Goal: Task Accomplishment & Management: Use online tool/utility

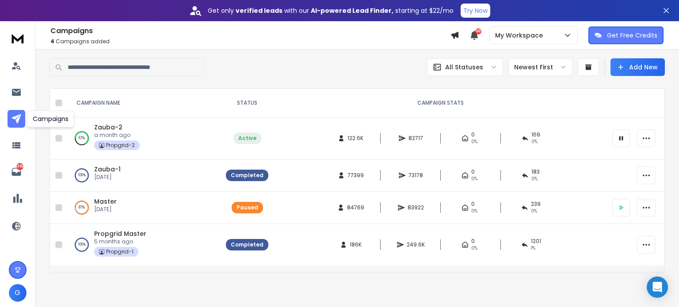
click at [272, 75] on div at bounding box center [204, 67] width 308 height 18
click at [11, 119] on icon at bounding box center [16, 119] width 11 height 11
click at [21, 177] on icon at bounding box center [16, 172] width 11 height 11
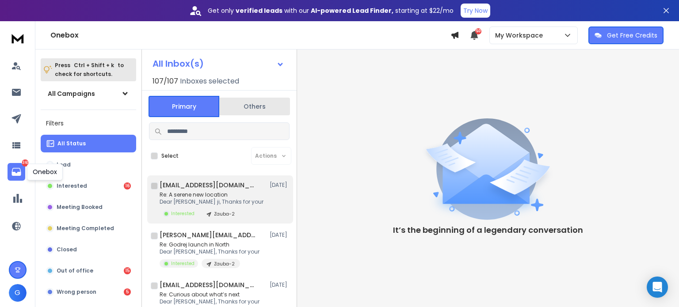
click at [222, 201] on p "Dear [PERSON_NAME] ji, Thanks for your" at bounding box center [212, 201] width 104 height 7
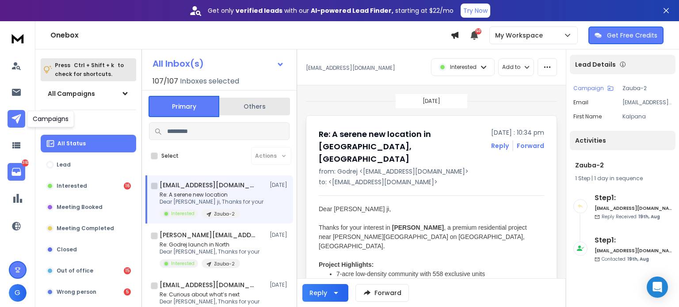
click at [21, 121] on icon at bounding box center [16, 119] width 11 height 11
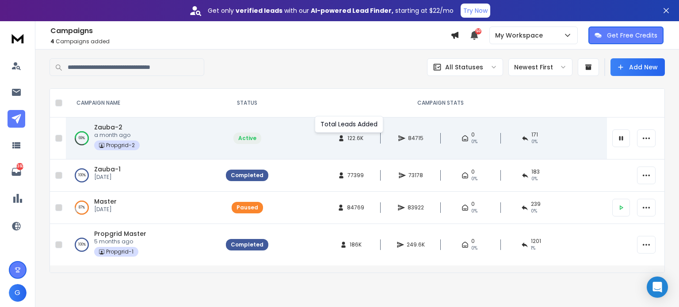
click at [359, 141] on span "122.6K" at bounding box center [355, 138] width 16 height 7
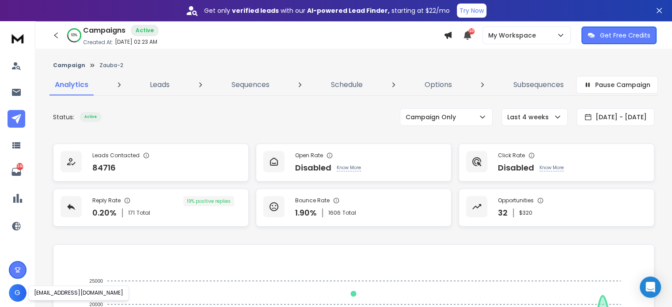
click at [15, 290] on span "G" at bounding box center [18, 293] width 18 height 18
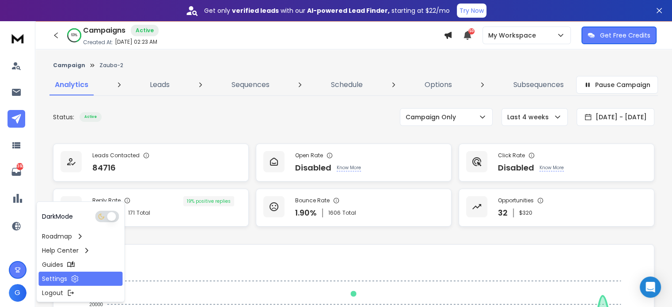
click at [55, 282] on p "Settings" at bounding box center [54, 279] width 25 height 9
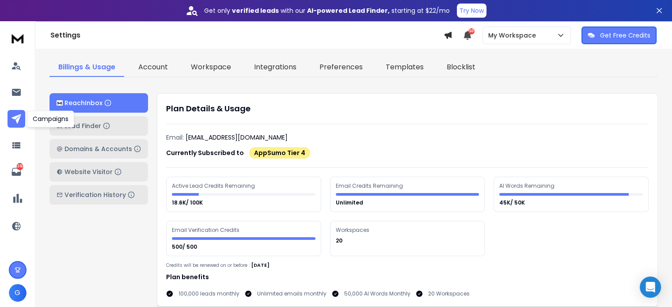
click at [17, 119] on icon at bounding box center [15, 118] width 9 height 9
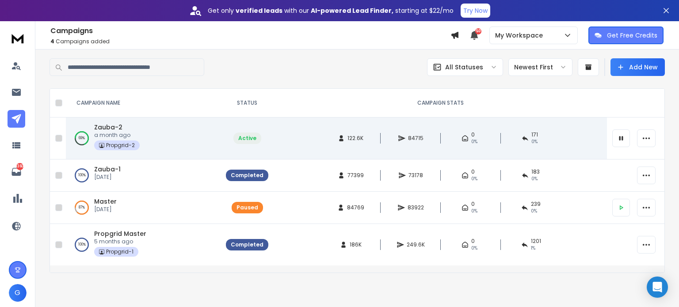
click at [147, 136] on div "69 % Zauba-2 a month ago Propgrid-2" at bounding box center [143, 138] width 137 height 31
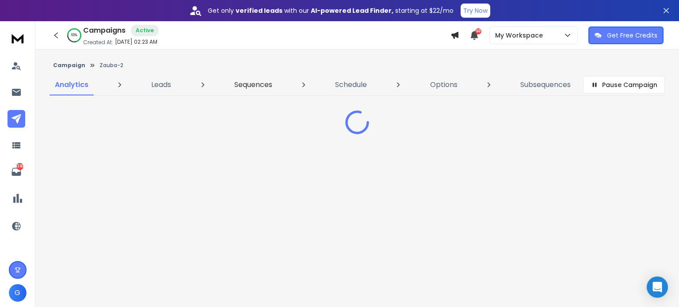
click at [256, 87] on p "Sequences" at bounding box center [253, 85] width 38 height 11
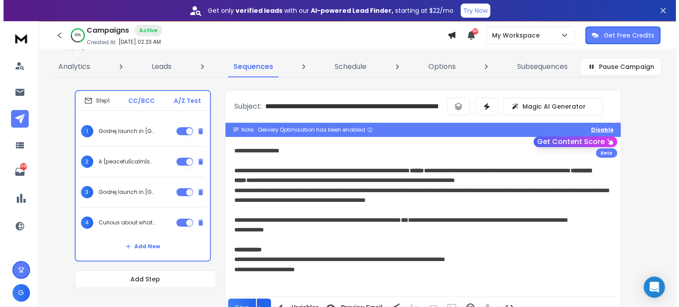
scroll to position [44, 0]
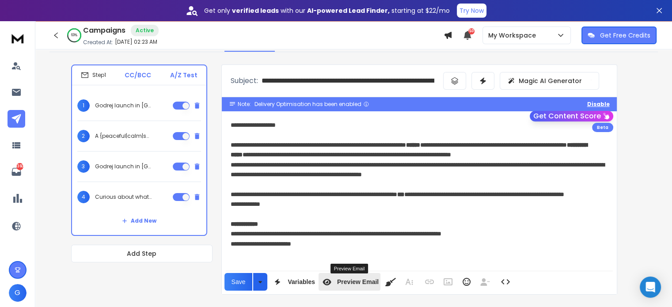
click at [336, 283] on span "Preview Email" at bounding box center [358, 283] width 45 height 8
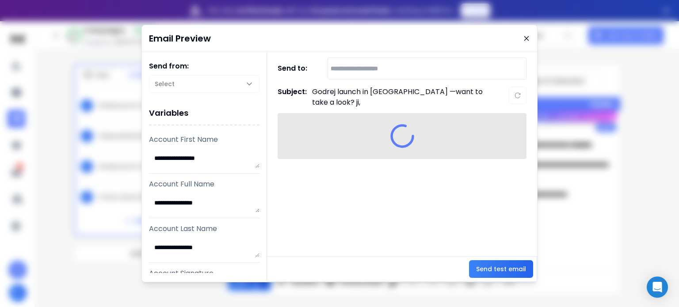
type textarea "**********"
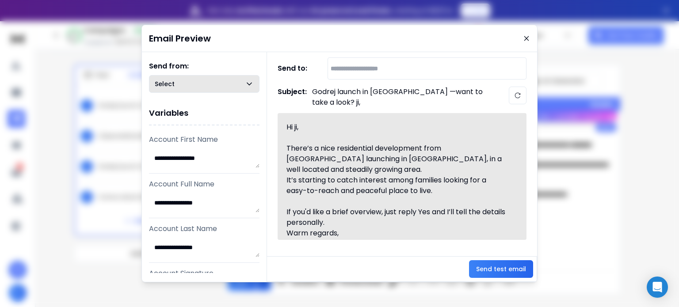
type textarea "******"
type textarea "**********"
type textarea "******"
click at [178, 85] on p "Select" at bounding box center [166, 84] width 23 height 9
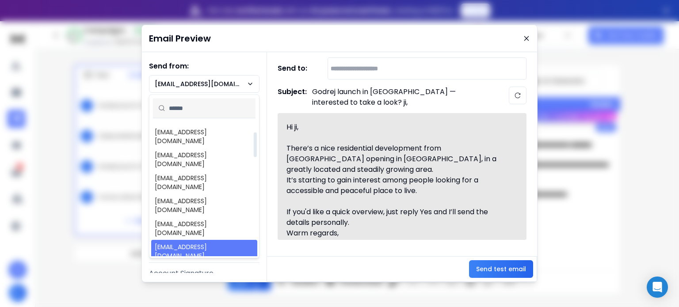
scroll to position [44, 0]
click at [215, 243] on div "[EMAIL_ADDRESS][DOMAIN_NAME]" at bounding box center [204, 252] width 99 height 18
type textarea "******"
type textarea "**********"
type textarea "*****"
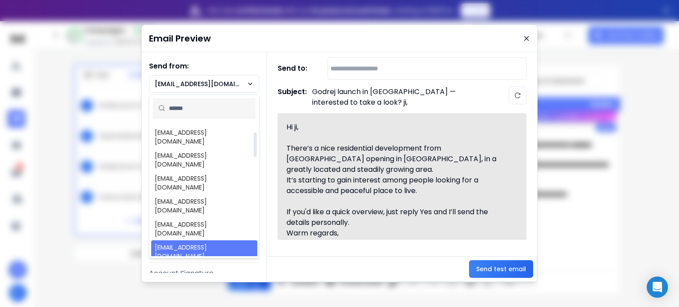
type textarea "******"
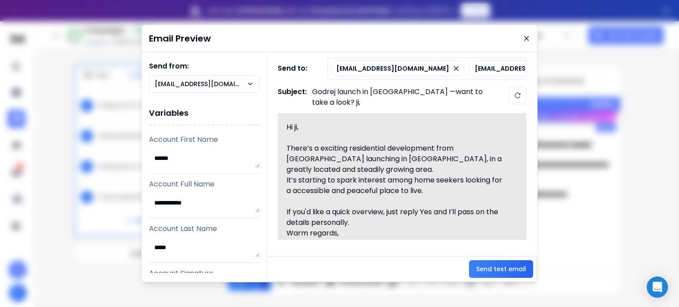
click at [498, 268] on button "Send test email" at bounding box center [501, 269] width 64 height 18
drag, startPoint x: 211, startPoint y: 205, endPoint x: 139, endPoint y: 202, distance: 72.1
click at [139, 202] on div "**********" at bounding box center [339, 153] width 679 height 275
click at [205, 206] on textarea "**********" at bounding box center [204, 204] width 111 height 18
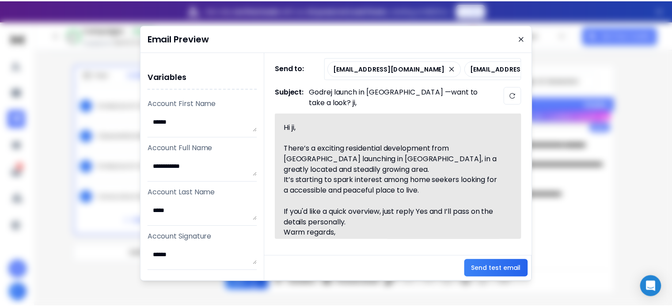
scroll to position [36, 0]
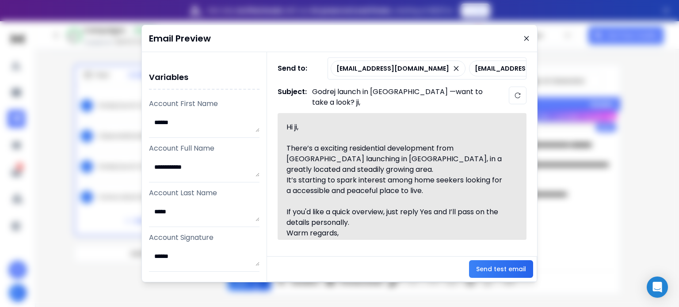
click at [529, 38] on icon at bounding box center [526, 38] width 7 height 7
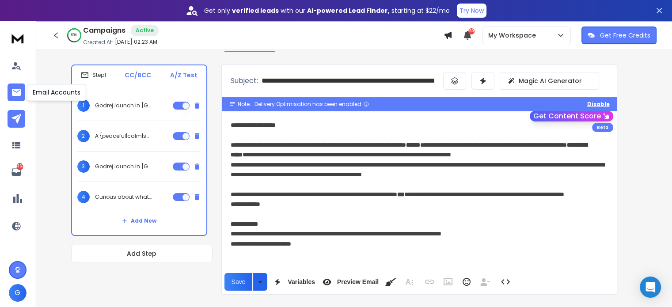
click at [14, 96] on icon at bounding box center [16, 92] width 11 height 11
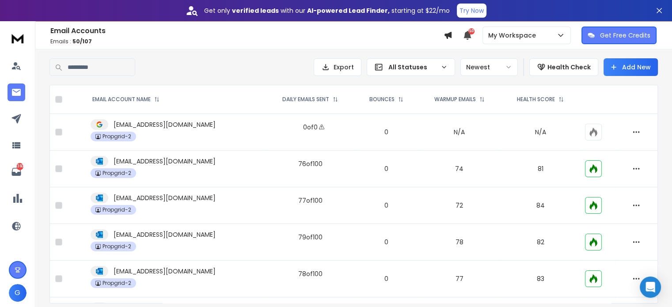
click at [435, 67] on p "All Statuses" at bounding box center [413, 67] width 49 height 9
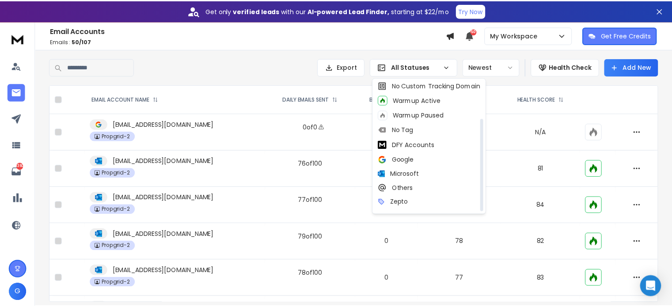
scroll to position [54, 0]
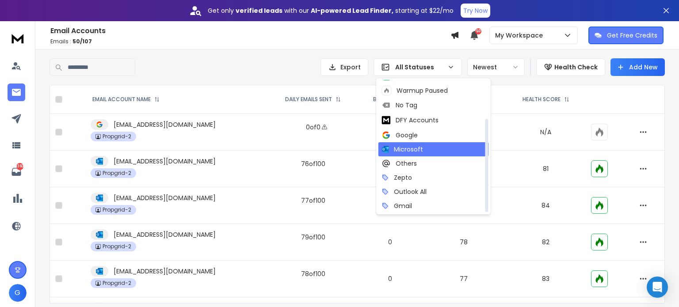
click at [426, 144] on div "Microsoft" at bounding box center [433, 149] width 111 height 14
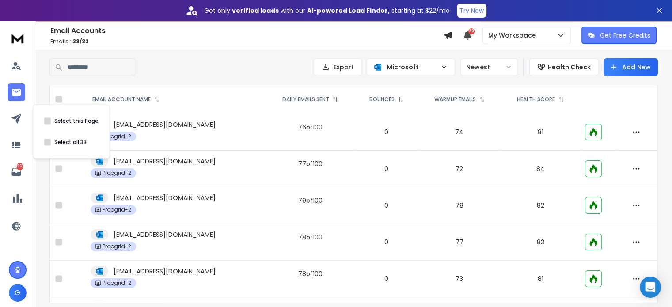
click at [62, 99] on button "Select this Page" at bounding box center [58, 99] width 7 height 7
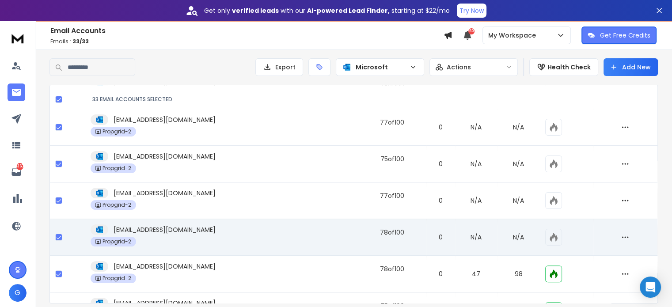
scroll to position [265, 0]
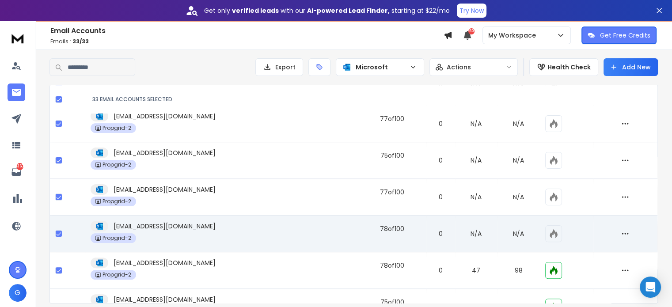
click at [233, 229] on td "[EMAIL_ADDRESS][DOMAIN_NAME] Propgrid-2" at bounding box center [221, 234] width 273 height 37
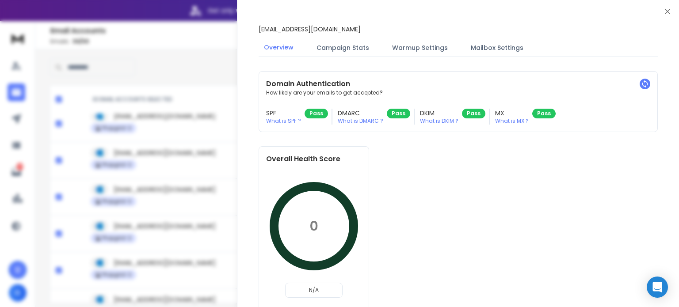
click at [470, 44] on button "Mailbox Settings" at bounding box center [497, 47] width 63 height 19
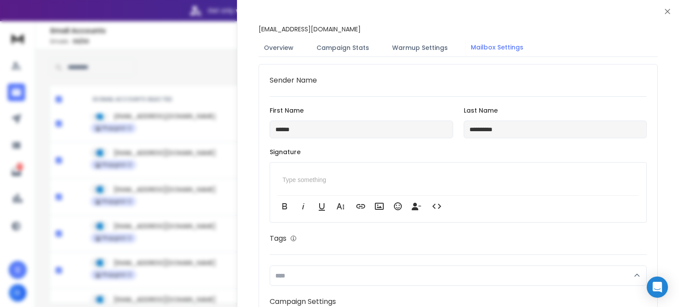
click at [186, 215] on div at bounding box center [339, 153] width 679 height 307
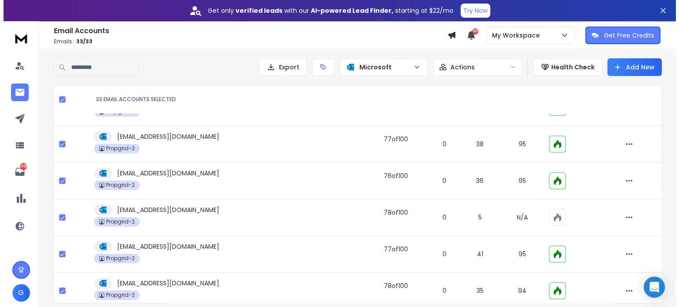
scroll to position [796, 0]
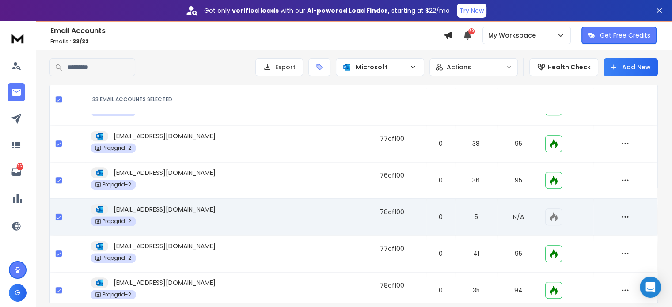
click at [205, 204] on div "[EMAIL_ADDRESS][DOMAIN_NAME]" at bounding box center [222, 209] width 262 height 11
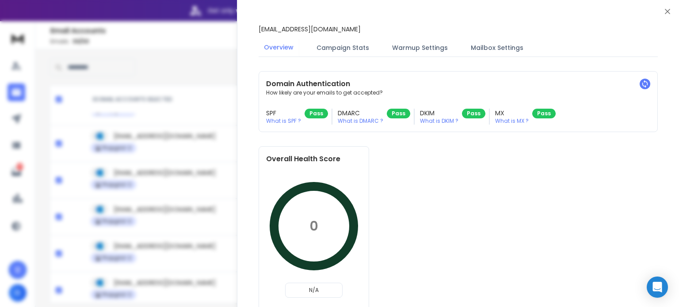
click at [470, 40] on button "Mailbox Settings" at bounding box center [497, 47] width 63 height 19
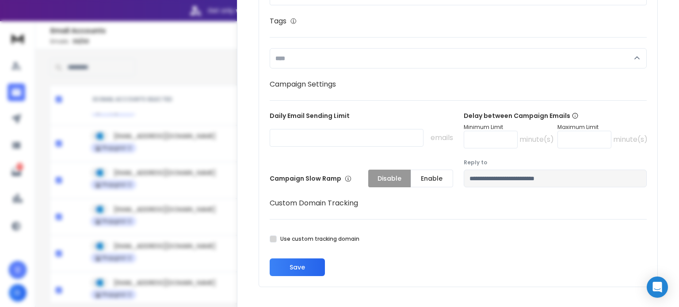
scroll to position [215, 0]
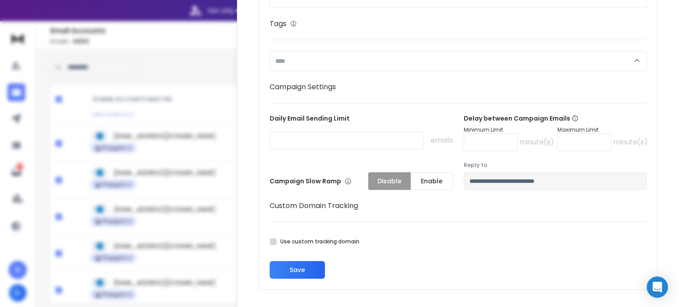
click at [214, 127] on div at bounding box center [339, 153] width 679 height 307
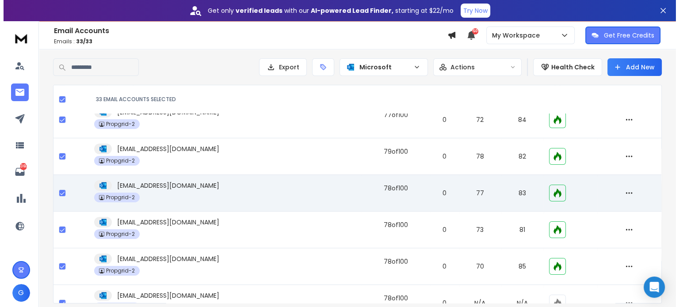
scroll to position [0, 0]
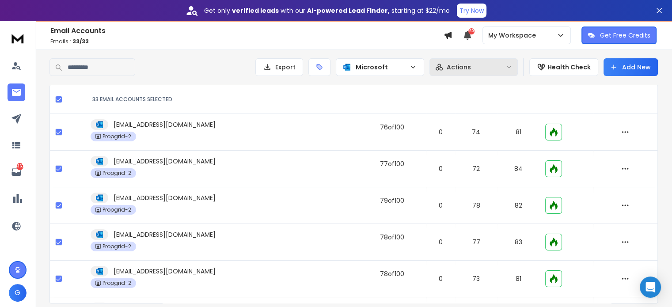
click at [461, 69] on p "Actions" at bounding box center [459, 67] width 24 height 9
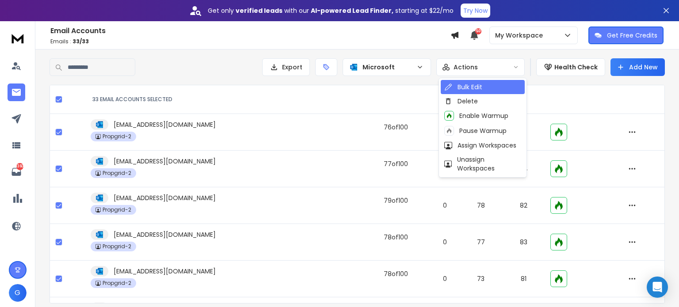
click at [462, 83] on div "Bulk Edit" at bounding box center [463, 87] width 38 height 9
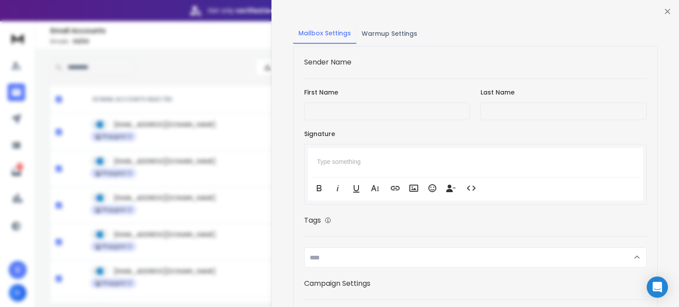
click at [347, 113] on input "text" at bounding box center [387, 112] width 166 height 18
type input "******"
click at [499, 104] on input "text" at bounding box center [564, 112] width 166 height 18
type input "**********"
click at [507, 136] on label "Signature" at bounding box center [475, 134] width 343 height 6
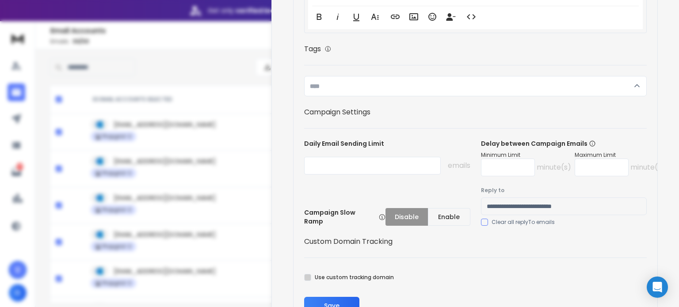
scroll to position [172, 0]
click at [364, 161] on input "number" at bounding box center [372, 166] width 136 height 18
type input "***"
click at [533, 169] on input "number" at bounding box center [508, 168] width 54 height 18
type input "*"
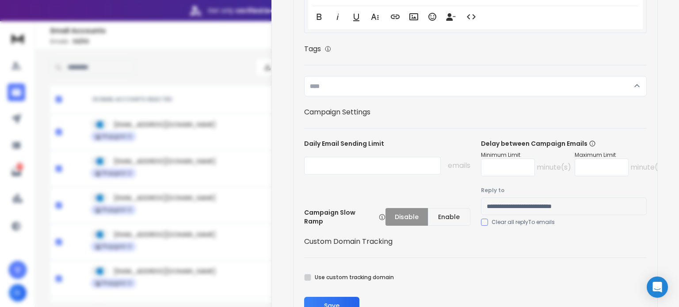
click at [591, 163] on input "number" at bounding box center [602, 168] width 54 height 18
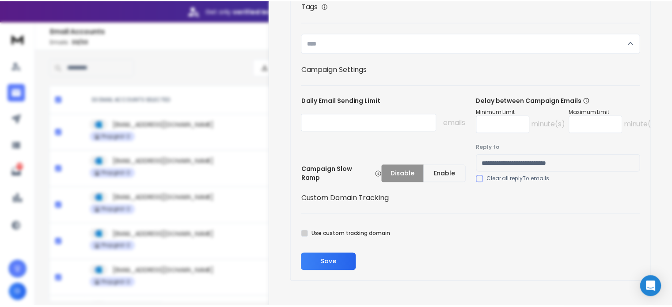
scroll to position [221, 0]
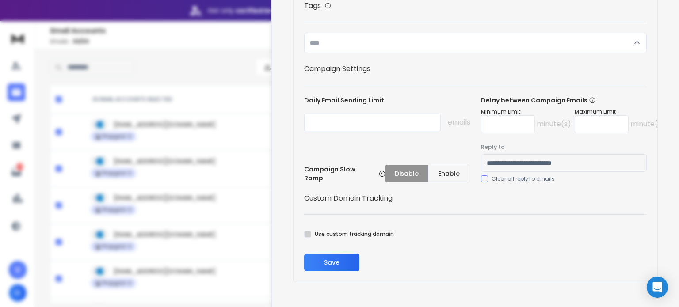
type input "*"
click at [328, 258] on button "Save" at bounding box center [331, 263] width 55 height 18
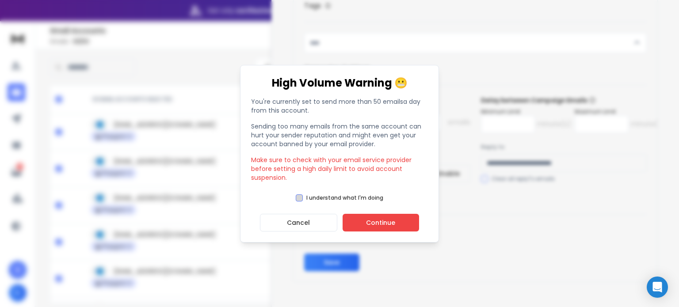
click at [297, 195] on button "I understand what I'm doing" at bounding box center [299, 198] width 7 height 7
click at [403, 228] on button "Continue" at bounding box center [381, 223] width 76 height 18
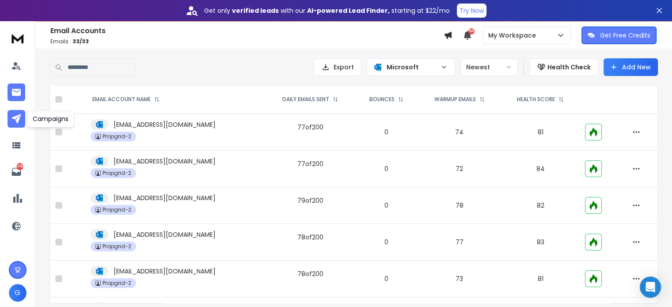
click at [12, 120] on icon at bounding box center [16, 119] width 11 height 11
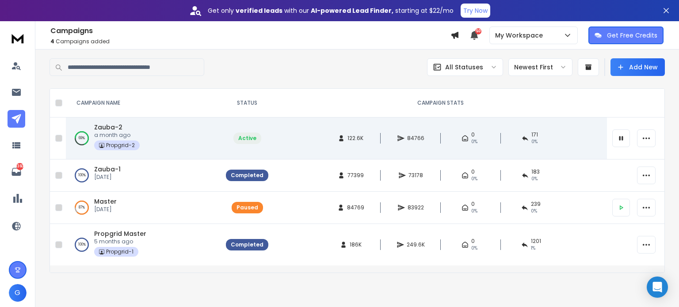
click at [275, 134] on td "122.6K 84766 0 0% 171 0 %" at bounding box center [440, 139] width 333 height 42
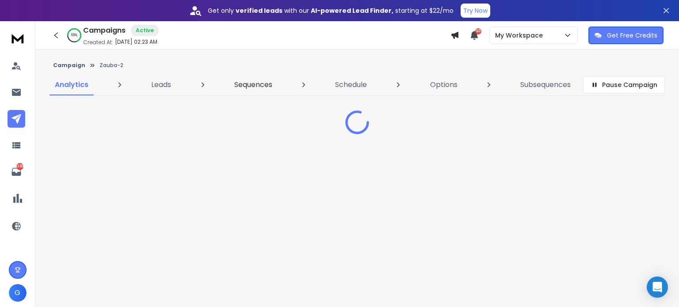
click at [252, 86] on p "Sequences" at bounding box center [253, 85] width 38 height 11
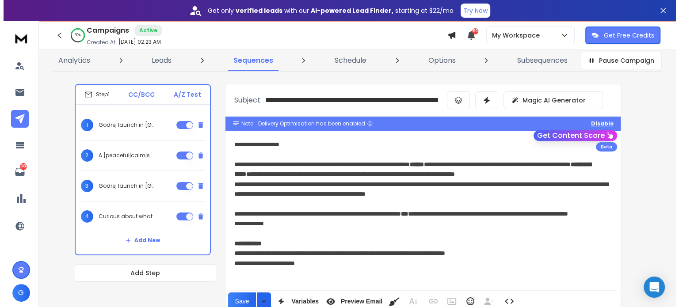
scroll to position [44, 0]
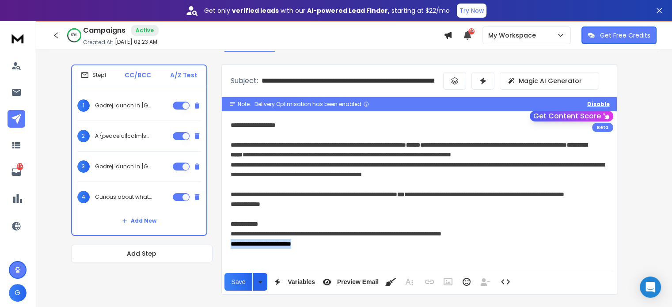
drag, startPoint x: 329, startPoint y: 250, endPoint x: 217, endPoint y: 248, distance: 111.9
click at [217, 248] on div "**********" at bounding box center [354, 180] width 566 height 230
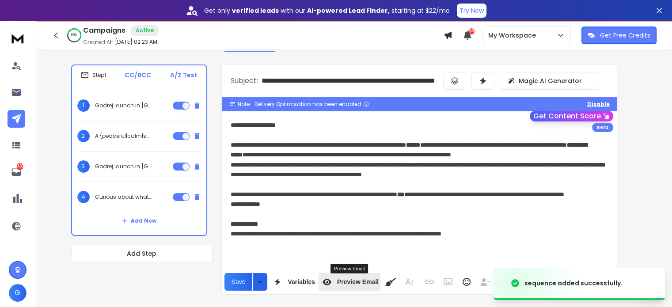
click at [354, 285] on span "Preview Email" at bounding box center [358, 283] width 45 height 8
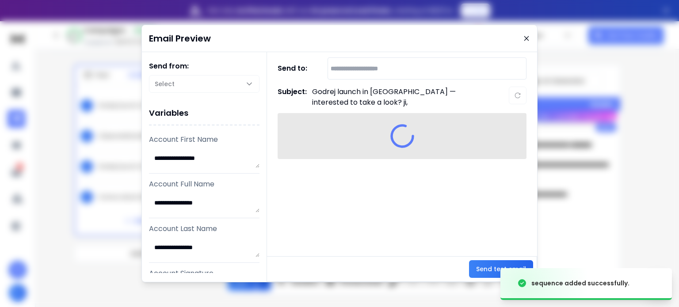
type textarea "**********"
type textarea "*******"
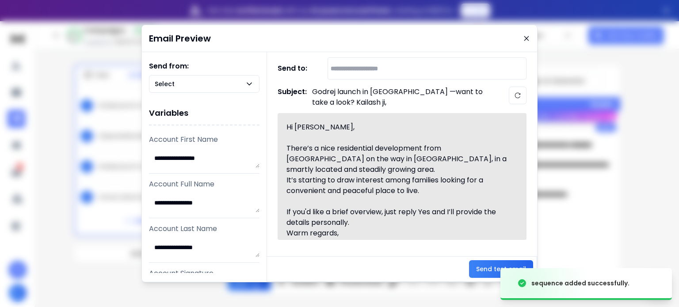
type textarea "******"
type textarea "**********"
type textarea "******"
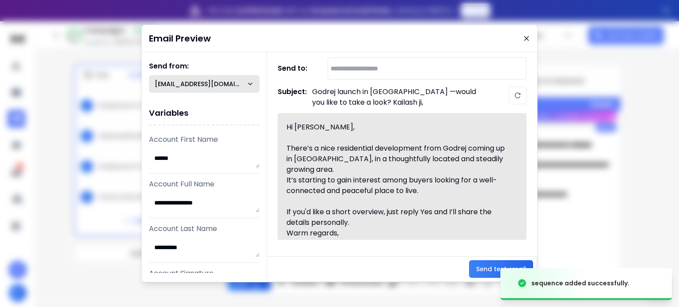
click at [216, 81] on p "[EMAIL_ADDRESS][DOMAIN_NAME]" at bounding box center [201, 84] width 92 height 9
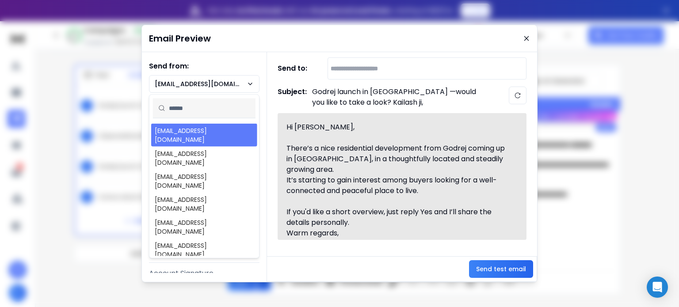
click at [363, 73] on input at bounding box center [427, 69] width 193 height 16
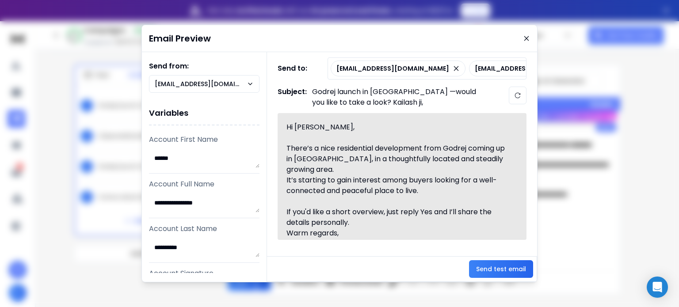
click at [498, 273] on button "Send test email" at bounding box center [501, 269] width 64 height 18
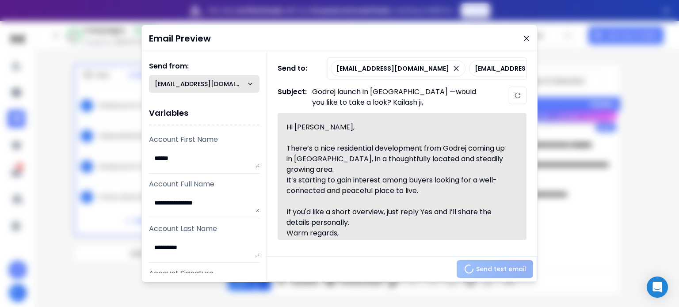
click at [232, 84] on p "[EMAIL_ADDRESS][DOMAIN_NAME]" at bounding box center [201, 84] width 92 height 9
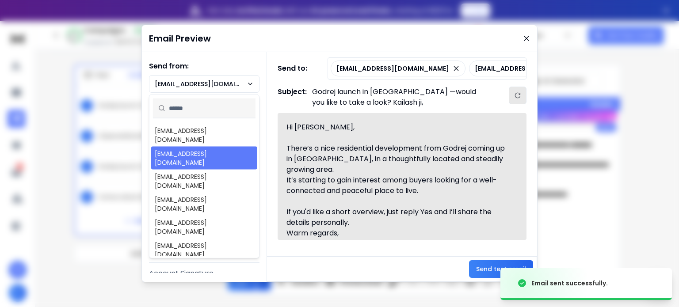
click at [523, 104] on button at bounding box center [518, 96] width 18 height 18
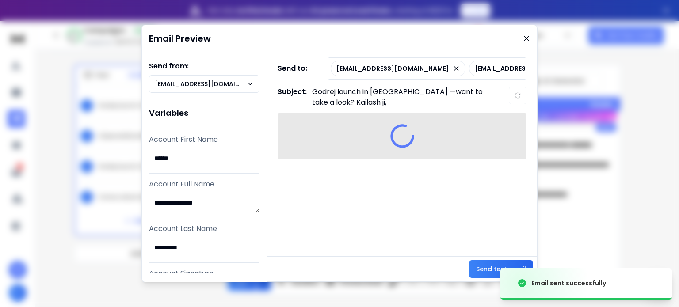
type textarea "**********"
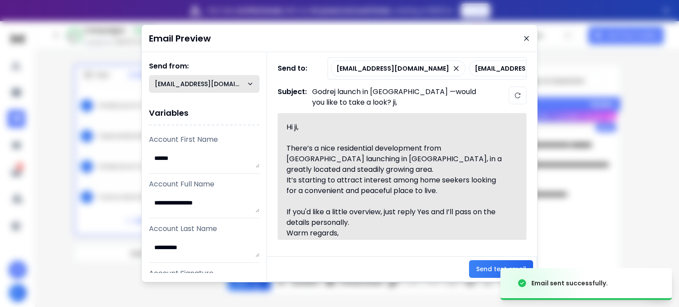
click at [219, 89] on button "[EMAIL_ADDRESS][DOMAIN_NAME]" at bounding box center [204, 84] width 111 height 18
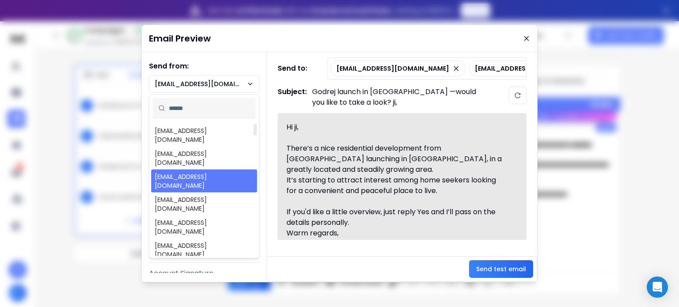
click at [214, 172] on div "[EMAIL_ADDRESS][DOMAIN_NAME]" at bounding box center [204, 181] width 99 height 18
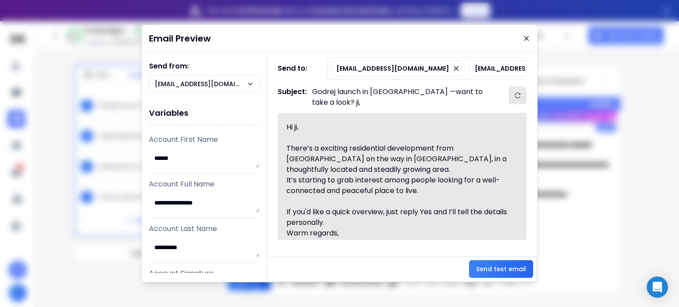
click at [518, 99] on icon at bounding box center [518, 95] width 6 height 6
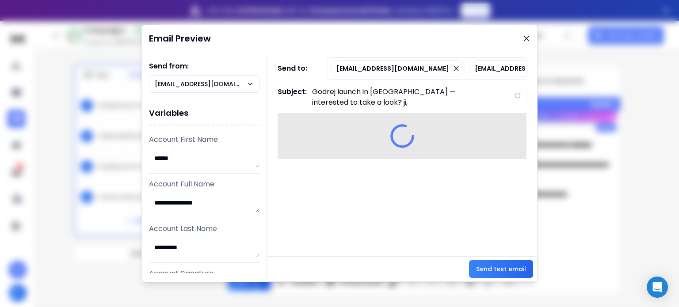
type textarea "**********"
type textarea "***"
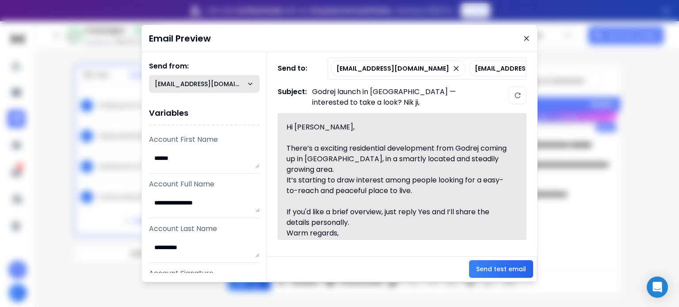
click at [209, 84] on p "[EMAIL_ADDRESS][DOMAIN_NAME]" at bounding box center [201, 84] width 92 height 9
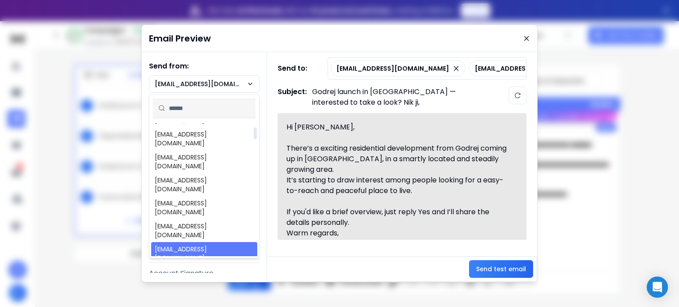
scroll to position [42, 0]
click at [222, 245] on div "[EMAIL_ADDRESS][DOMAIN_NAME]" at bounding box center [204, 254] width 99 height 18
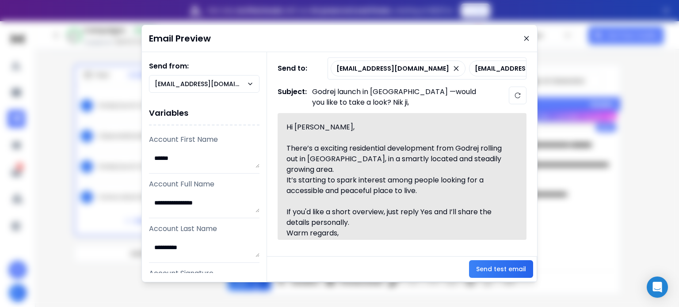
click at [495, 273] on button "Send test email" at bounding box center [501, 269] width 64 height 18
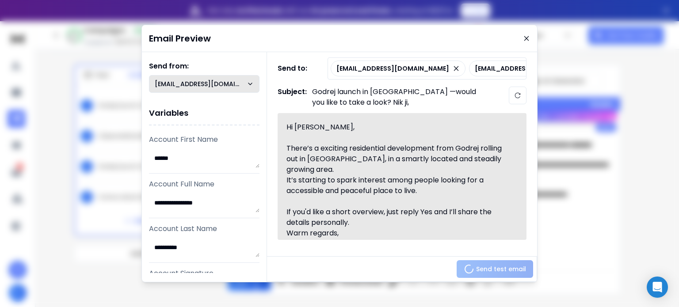
click at [219, 87] on p "[EMAIL_ADDRESS][DOMAIN_NAME]" at bounding box center [201, 84] width 92 height 9
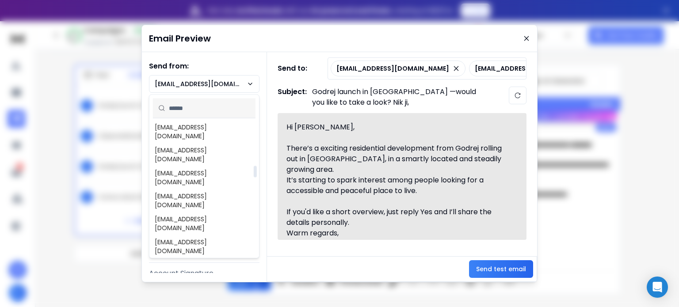
scroll to position [486, 0]
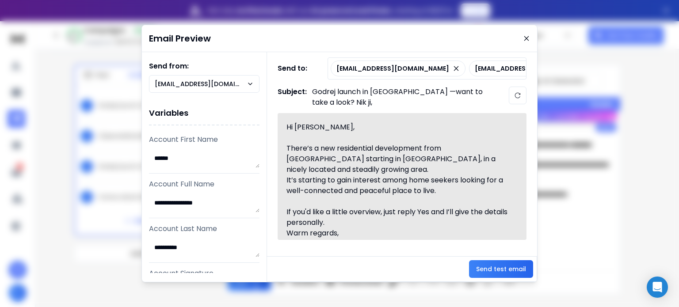
click at [500, 272] on button "Send test email" at bounding box center [501, 269] width 64 height 18
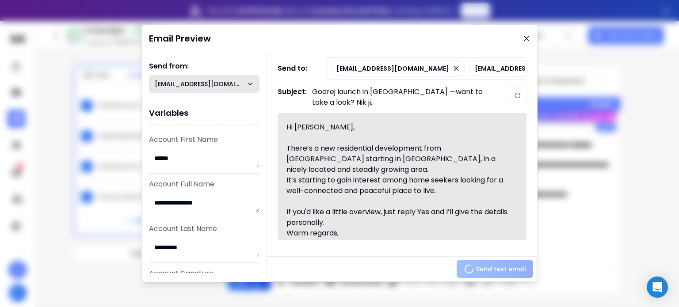
click at [219, 90] on button "[EMAIL_ADDRESS][DOMAIN_NAME]" at bounding box center [204, 84] width 111 height 18
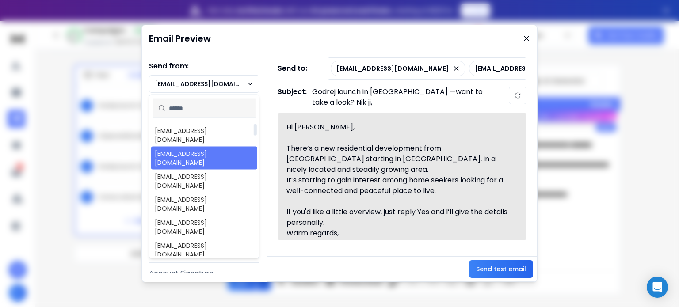
click at [218, 149] on div "[EMAIL_ADDRESS][DOMAIN_NAME]" at bounding box center [204, 158] width 99 height 18
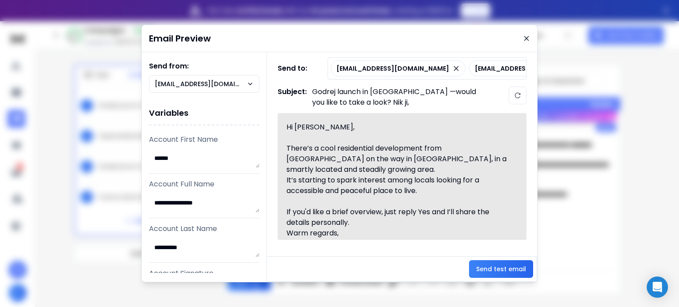
click at [482, 271] on button "Send test email" at bounding box center [501, 269] width 64 height 18
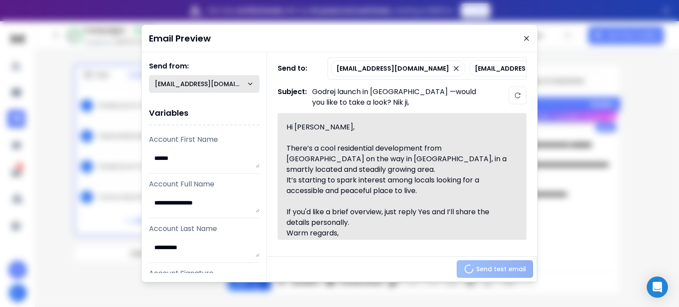
click at [201, 79] on button "[EMAIL_ADDRESS][DOMAIN_NAME]" at bounding box center [204, 84] width 111 height 18
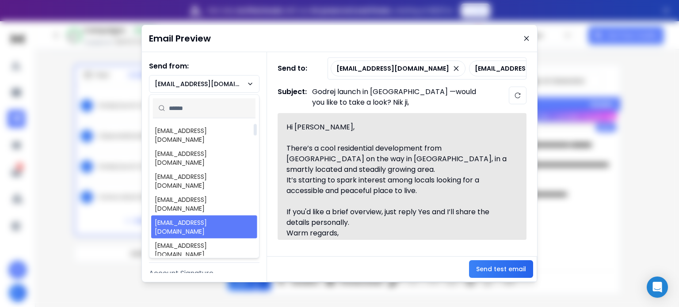
click at [221, 218] on div "[EMAIL_ADDRESS][DOMAIN_NAME]" at bounding box center [204, 227] width 99 height 18
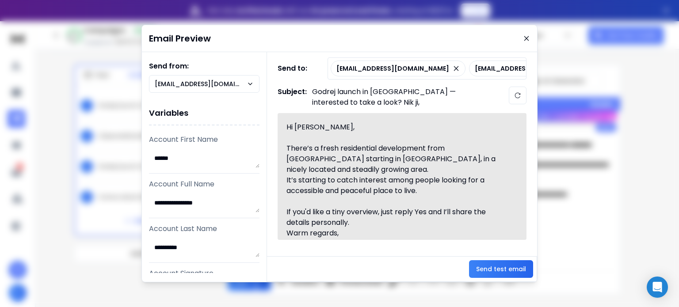
click at [492, 271] on button "Send test email" at bounding box center [501, 269] width 64 height 18
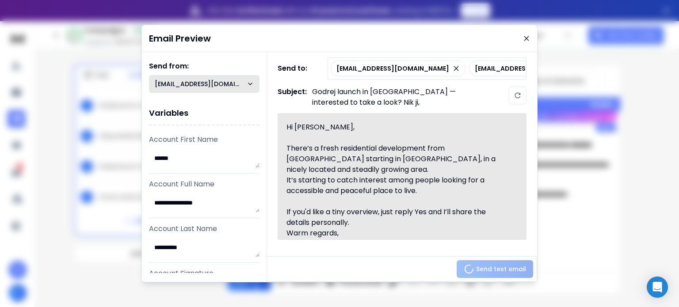
click at [198, 90] on button "[EMAIL_ADDRESS][DOMAIN_NAME]" at bounding box center [204, 84] width 111 height 18
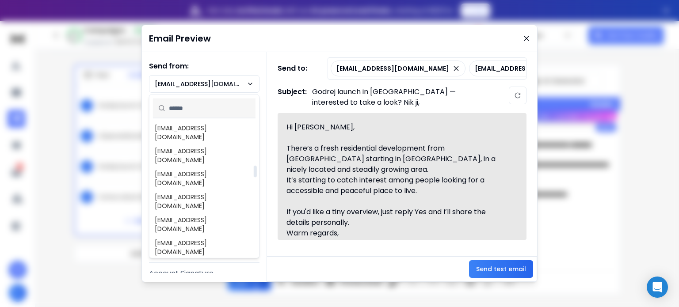
scroll to position [486, 0]
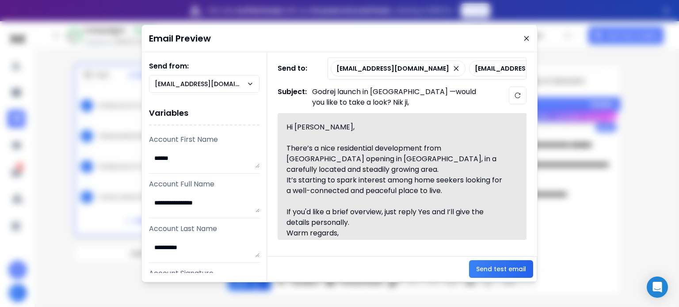
click at [499, 277] on button "Send test email" at bounding box center [501, 269] width 64 height 18
click at [221, 90] on button "[EMAIL_ADDRESS][DOMAIN_NAME]" at bounding box center [204, 84] width 111 height 18
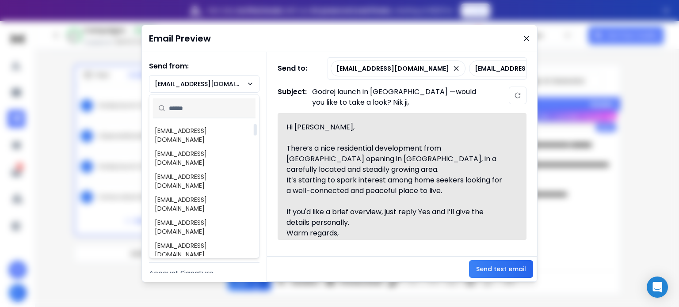
click at [232, 285] on div "[EMAIL_ADDRESS][DOMAIN_NAME]" at bounding box center [204, 296] width 106 height 23
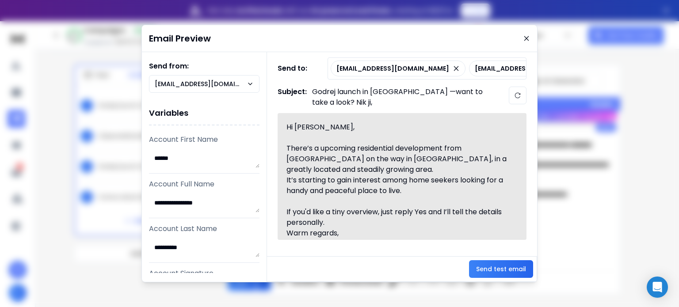
click at [495, 270] on button "Send test email" at bounding box center [501, 269] width 64 height 18
click at [217, 83] on p "[EMAIL_ADDRESS][DOMAIN_NAME]" at bounding box center [201, 84] width 92 height 9
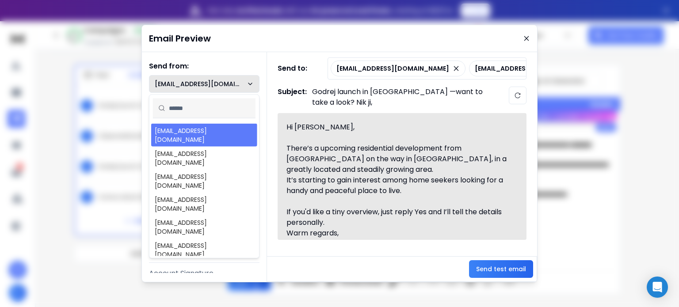
click at [217, 83] on p "[EMAIL_ADDRESS][DOMAIN_NAME]" at bounding box center [201, 84] width 92 height 9
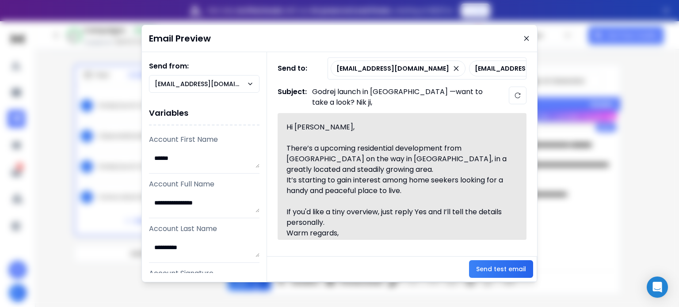
scroll to position [0, 0]
click at [233, 80] on p "[EMAIL_ADDRESS][DOMAIN_NAME]" at bounding box center [201, 84] width 92 height 9
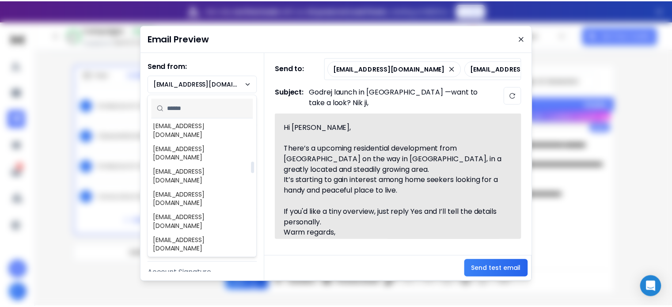
scroll to position [442, 0]
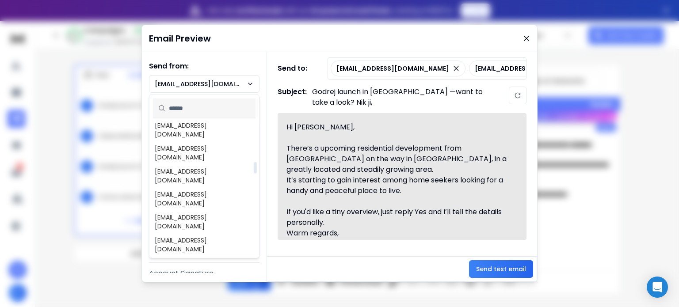
click at [102, 218] on div "**********" at bounding box center [339, 153] width 679 height 275
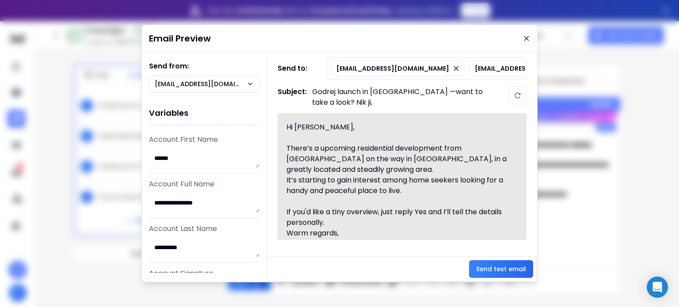
click at [524, 41] on icon at bounding box center [526, 38] width 7 height 7
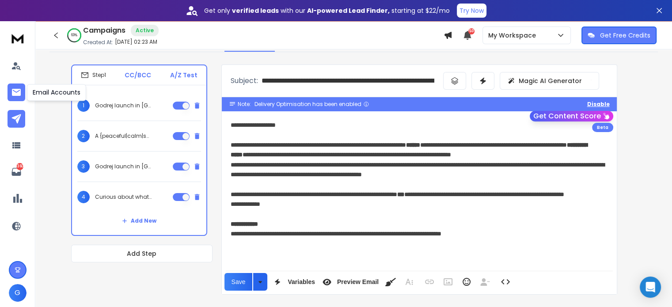
click at [14, 96] on icon at bounding box center [16, 92] width 11 height 11
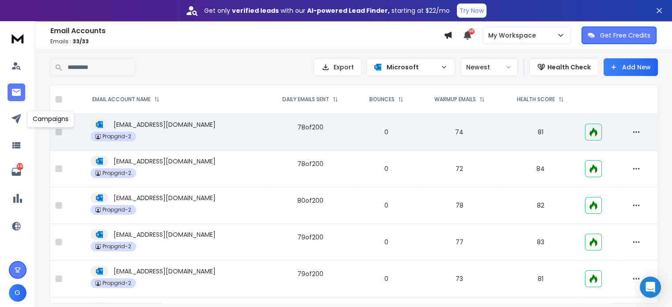
click at [185, 127] on p "[EMAIL_ADDRESS][DOMAIN_NAME]" at bounding box center [165, 124] width 102 height 9
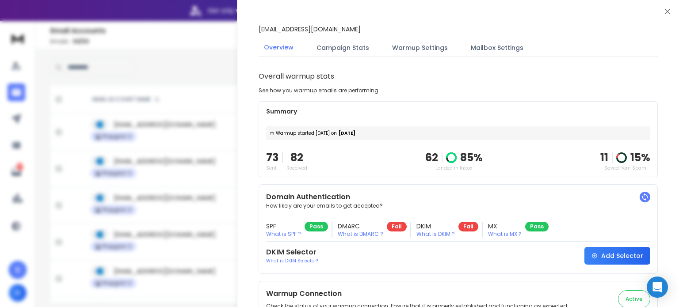
drag, startPoint x: 377, startPoint y: 28, endPoint x: 252, endPoint y: 28, distance: 124.7
copy p "[EMAIL_ADDRESS][DOMAIN_NAME]"
click at [190, 53] on div at bounding box center [339, 153] width 679 height 307
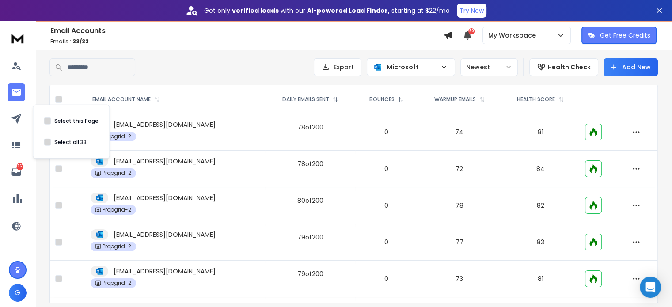
click at [59, 100] on button "Select this Page" at bounding box center [58, 99] width 7 height 7
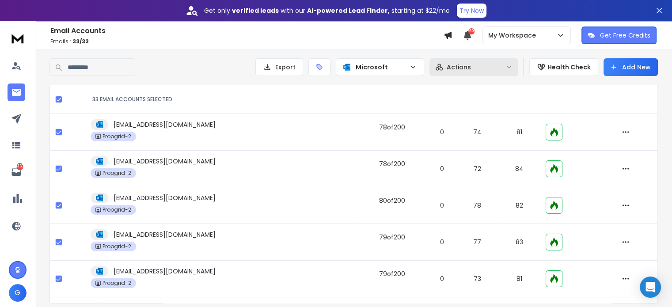
click at [497, 70] on div "Actions" at bounding box center [468, 67] width 67 height 9
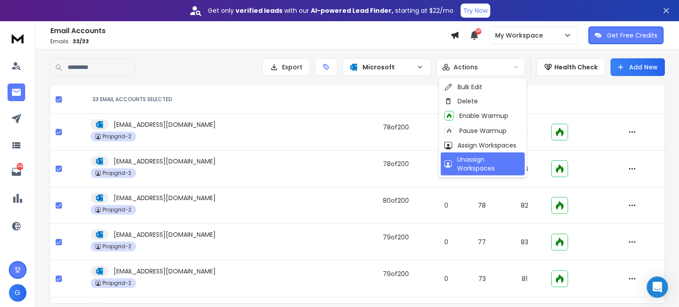
click at [239, 51] on div "Export Microsoft Actions Health Check Add New 33 EMAIL ACCOUNTS SELECTED [EMAIL…" at bounding box center [357, 181] width 644 height 263
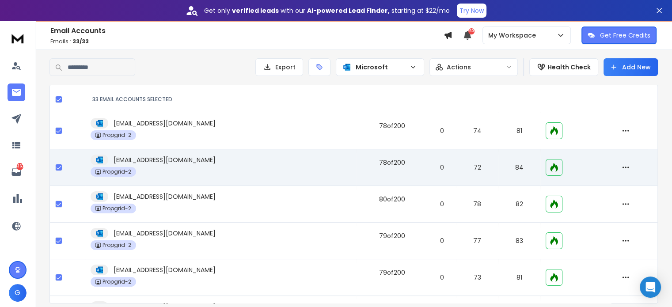
scroll to position [0, 0]
click at [204, 172] on div "Propgrid-2" at bounding box center [221, 173] width 260 height 10
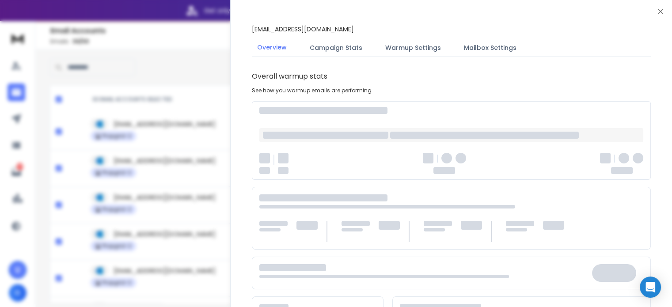
scroll to position [0, 0]
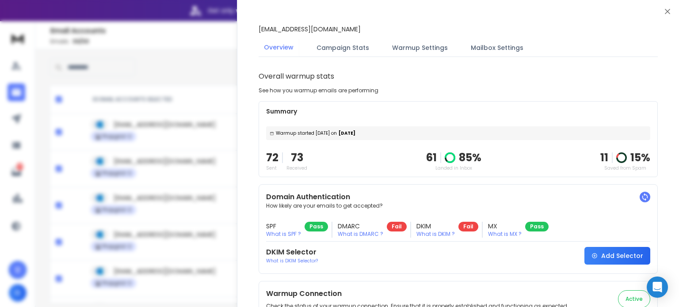
drag, startPoint x: 375, startPoint y: 33, endPoint x: 252, endPoint y: 33, distance: 123.3
copy p "[EMAIL_ADDRESS][DOMAIN_NAME]"
click at [184, 52] on div at bounding box center [339, 153] width 679 height 307
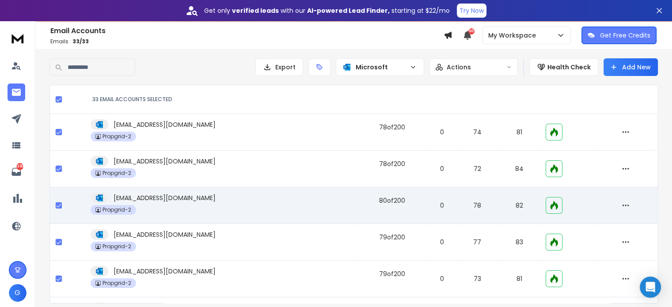
click at [235, 198] on div "[EMAIL_ADDRESS][DOMAIN_NAME]" at bounding box center [221, 198] width 260 height 11
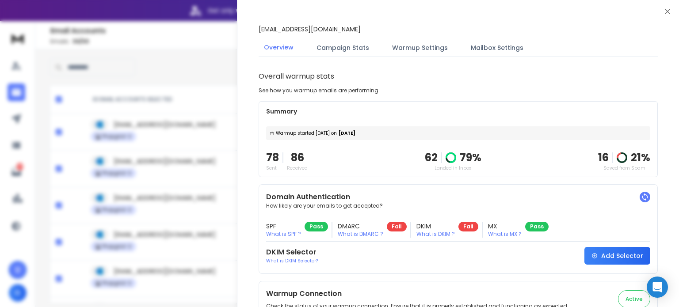
drag, startPoint x: 374, startPoint y: 27, endPoint x: 227, endPoint y: 25, distance: 146.3
click at [227, 25] on body "Get only verified leads with our AI-powered Lead Finder, starting at $22/mo Try…" at bounding box center [336, 153] width 672 height 307
copy body "Multi Select Table Sheet [EMAIL_ADDRESS][DOMAIN_NAME]"
click at [171, 50] on div at bounding box center [339, 153] width 679 height 307
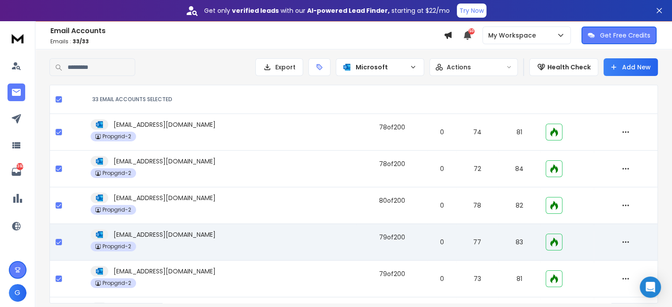
click at [213, 242] on div "Propgrid-2" at bounding box center [221, 247] width 260 height 10
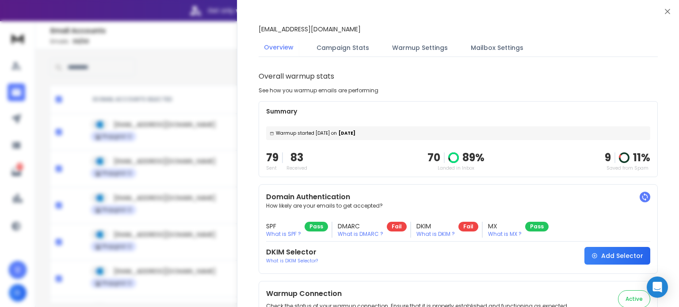
drag, startPoint x: 374, startPoint y: 30, endPoint x: 246, endPoint y: 28, distance: 127.8
click at [246, 28] on div "Multi Select Table Sheet [EMAIL_ADDRESS][DOMAIN_NAME] Overview Campaign Stats W…" at bounding box center [458, 153] width 442 height 307
copy p "[EMAIL_ADDRESS][DOMAIN_NAME]"
click at [204, 50] on div at bounding box center [339, 153] width 679 height 307
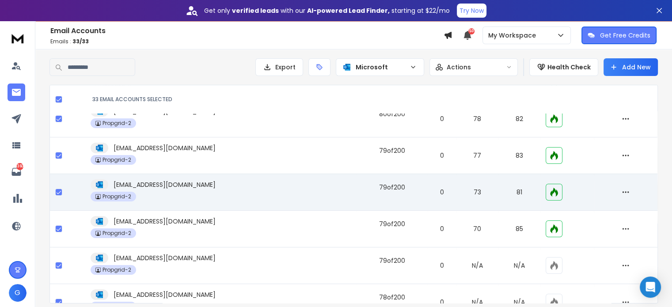
scroll to position [87, 0]
click at [209, 188] on td "[EMAIL_ADDRESS][DOMAIN_NAME] Propgrid-2" at bounding box center [220, 192] width 271 height 37
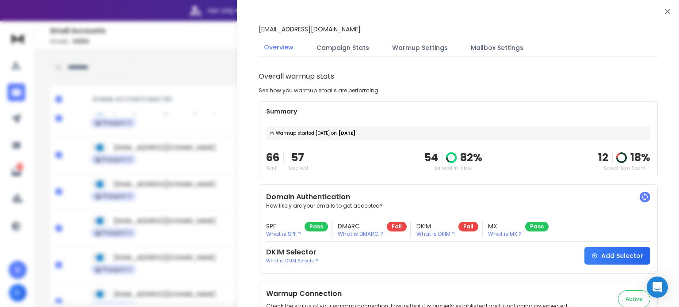
drag, startPoint x: 393, startPoint y: 25, endPoint x: 253, endPoint y: 30, distance: 139.3
copy p "[EMAIL_ADDRESS][DOMAIN_NAME]"
click at [202, 49] on div at bounding box center [339, 153] width 679 height 307
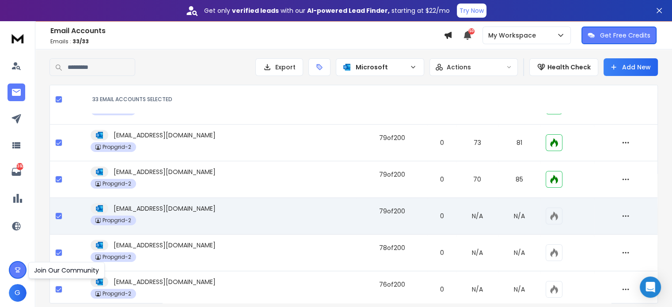
scroll to position [136, 0]
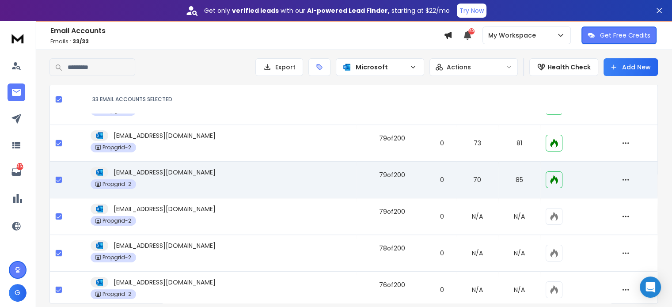
click at [204, 180] on div "Propgrid-2" at bounding box center [221, 184] width 260 height 10
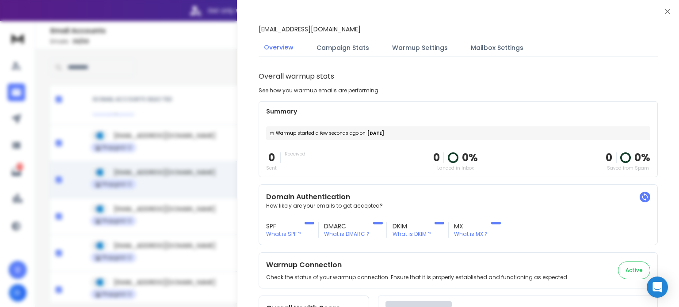
click at [204, 180] on div at bounding box center [339, 153] width 679 height 307
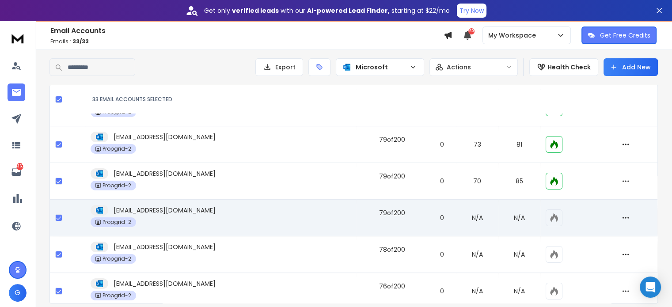
scroll to position [135, 0]
click at [170, 214] on td "[EMAIL_ADDRESS][DOMAIN_NAME] Propgrid-2" at bounding box center [220, 217] width 271 height 37
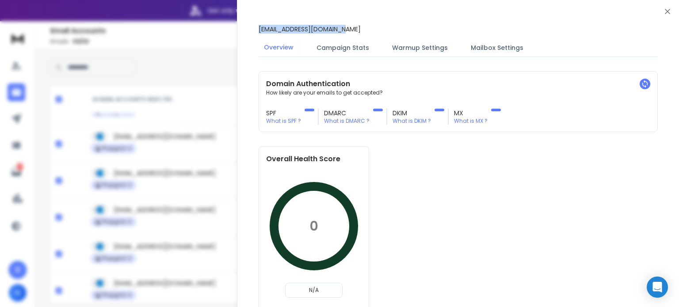
drag, startPoint x: 340, startPoint y: 25, endPoint x: 249, endPoint y: 28, distance: 91.1
click at [249, 28] on div "[EMAIL_ADDRESS][DOMAIN_NAME] Overview Campaign Stats Warmup Settings Mailbox Se…" at bounding box center [458, 174] width 420 height 327
copy p "[EMAIL_ADDRESS][DOMAIN_NAME]"
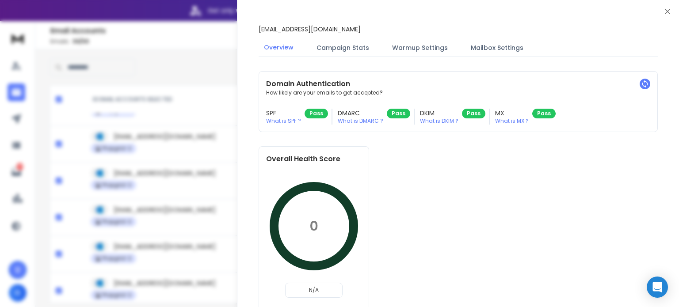
click at [198, 126] on div at bounding box center [339, 153] width 679 height 307
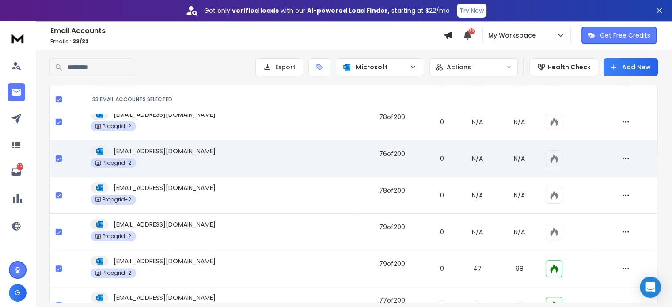
scroll to position [267, 0]
click at [191, 146] on div "[EMAIL_ADDRESS][DOMAIN_NAME]" at bounding box center [221, 151] width 260 height 11
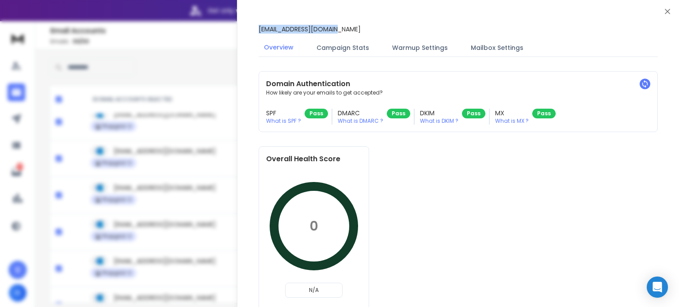
drag, startPoint x: 347, startPoint y: 25, endPoint x: 260, endPoint y: 25, distance: 86.6
click at [260, 25] on div "[EMAIL_ADDRESS][DOMAIN_NAME]" at bounding box center [458, 29] width 399 height 9
copy p "[EMAIL_ADDRESS][DOMAIN_NAME]"
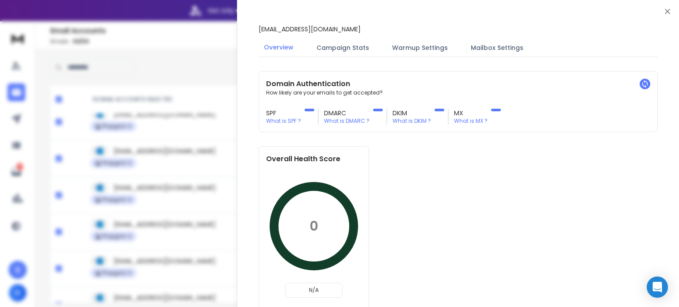
click at [224, 36] on div at bounding box center [339, 153] width 679 height 307
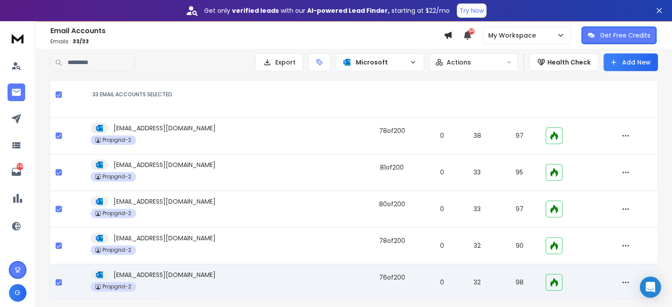
scroll to position [5, 0]
click at [197, 282] on div "Propgrid-2" at bounding box center [221, 287] width 260 height 10
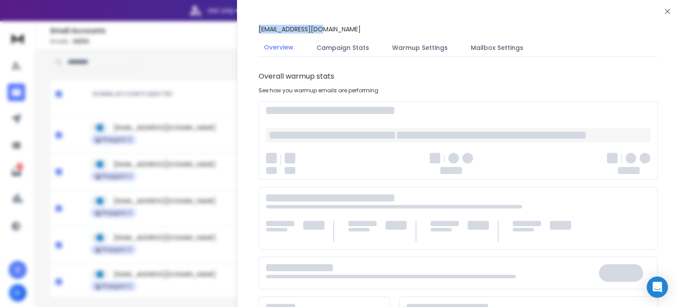
drag, startPoint x: 344, startPoint y: 23, endPoint x: 258, endPoint y: 23, distance: 86.2
click at [258, 23] on div "[EMAIL_ADDRESS][DOMAIN_NAME] Overview Campaign Stats Warmup Settings Mailbox Se…" at bounding box center [458, 292] width 420 height 562
copy p "[EMAIL_ADDRESS][DOMAIN_NAME]"
click at [151, 40] on div at bounding box center [339, 153] width 679 height 307
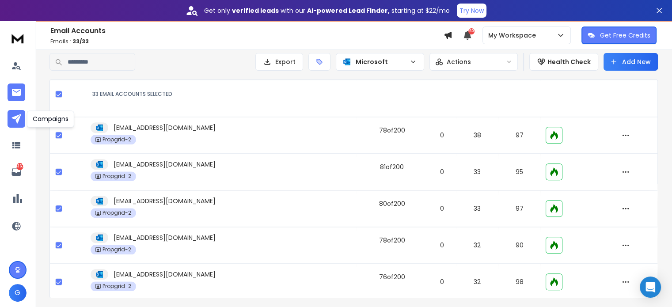
click at [11, 114] on icon at bounding box center [16, 119] width 11 height 11
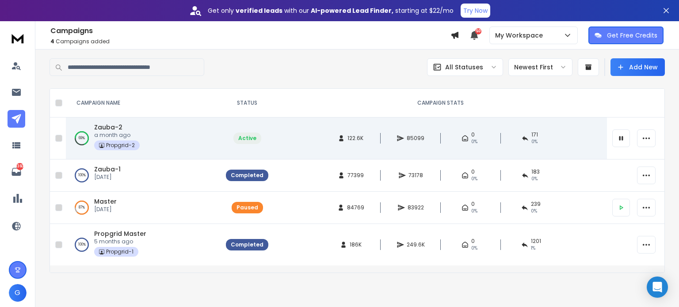
click at [625, 135] on icon at bounding box center [621, 138] width 8 height 8
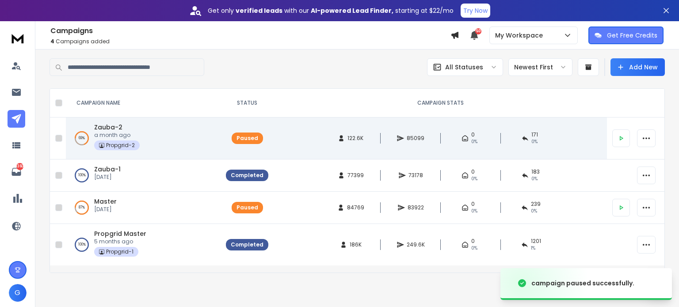
click at [108, 130] on span "Zauba-2" at bounding box center [108, 127] width 28 height 9
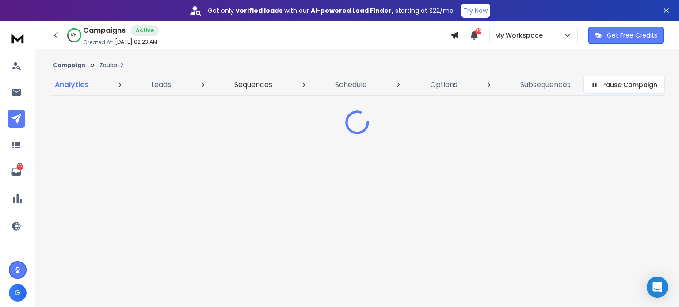
click at [245, 84] on p "Sequences" at bounding box center [253, 85] width 38 height 11
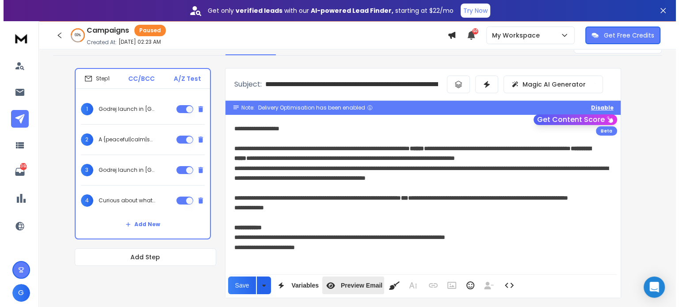
scroll to position [44, 0]
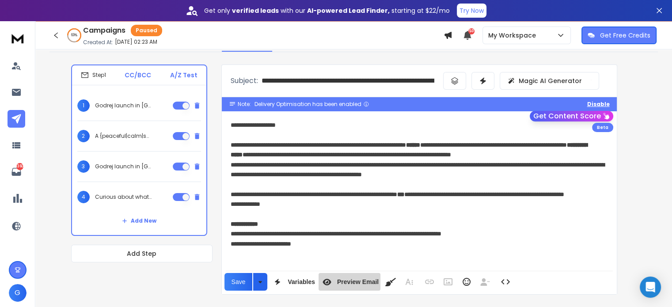
click at [369, 282] on span "Preview Email" at bounding box center [358, 283] width 45 height 8
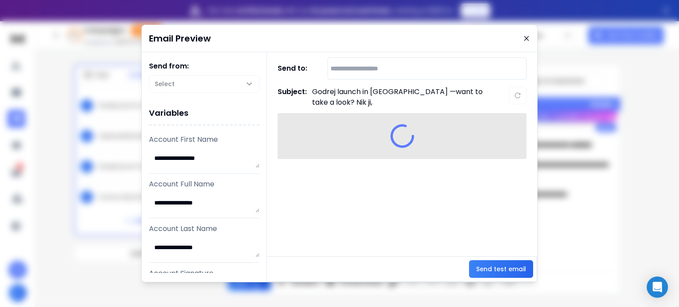
scroll to position [0, 0]
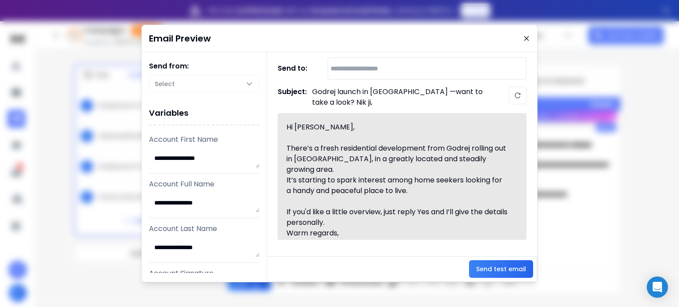
type textarea "**********"
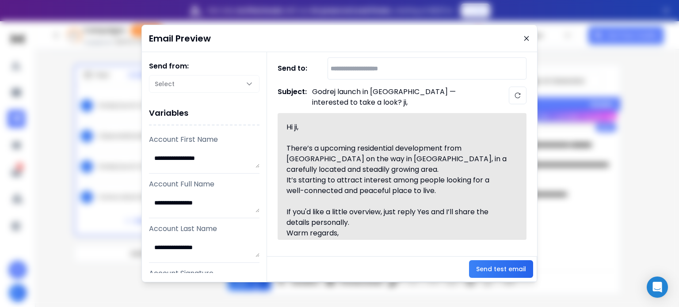
type textarea "******"
type textarea "**********"
type textarea "******"
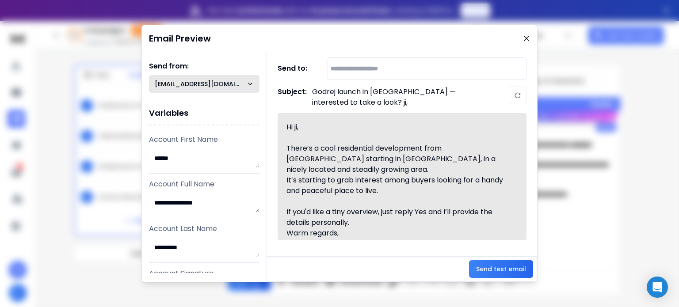
click at [195, 80] on p "[EMAIL_ADDRESS][DOMAIN_NAME]" at bounding box center [201, 84] width 92 height 9
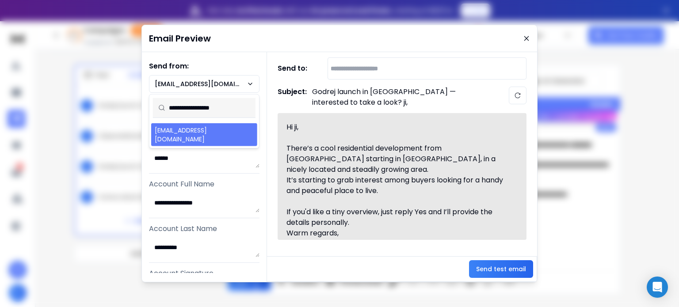
type input "**********"
click at [199, 129] on div "[EMAIL_ADDRESS][DOMAIN_NAME]" at bounding box center [204, 135] width 99 height 18
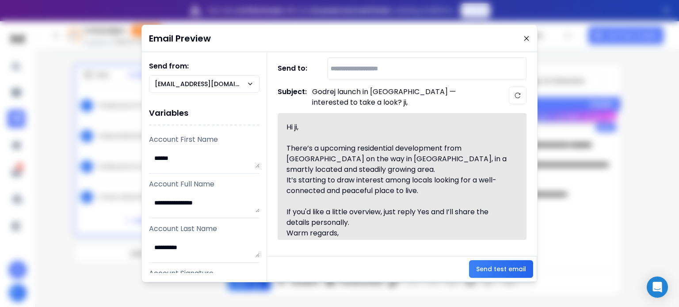
click at [377, 60] on div at bounding box center [427, 68] width 199 height 22
click at [360, 69] on input at bounding box center [427, 69] width 193 height 16
click at [529, 268] on button "Send test email" at bounding box center [501, 269] width 64 height 18
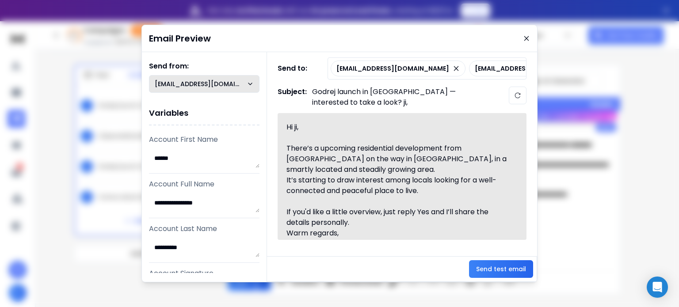
click at [235, 88] on button "[EMAIL_ADDRESS][DOMAIN_NAME]" at bounding box center [204, 84] width 111 height 18
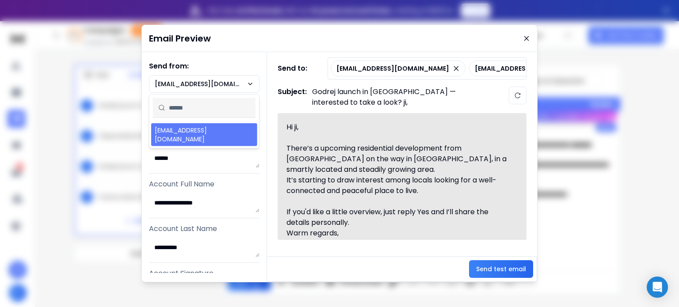
click at [524, 42] on div "Email Preview" at bounding box center [339, 38] width 395 height 27
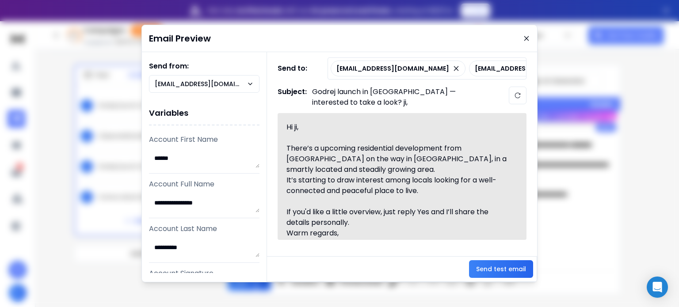
click at [527, 39] on icon at bounding box center [526, 38] width 5 height 5
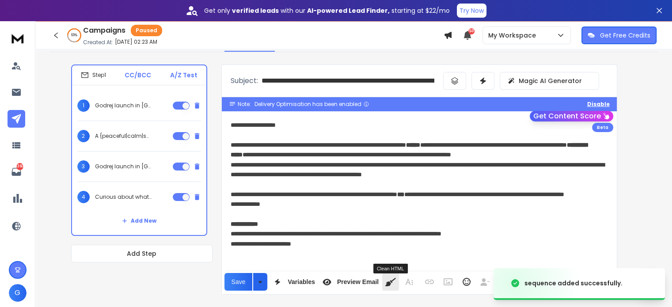
click at [396, 281] on icon "button" at bounding box center [390, 282] width 11 height 8
click at [138, 143] on div "2 A {peaceful|calm|serene} new location in [GEOGRAPHIC_DATA], {{firstName}} ji" at bounding box center [139, 136] width 124 height 31
type input "**********"
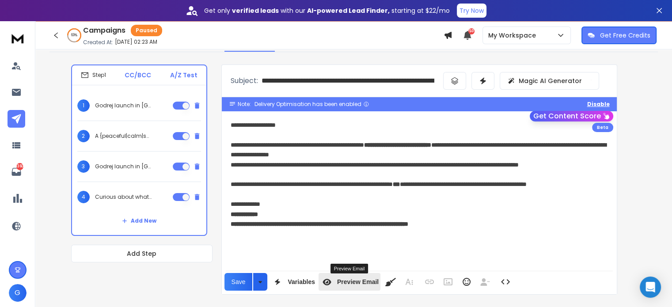
click at [368, 281] on span "Preview Email" at bounding box center [358, 283] width 45 height 8
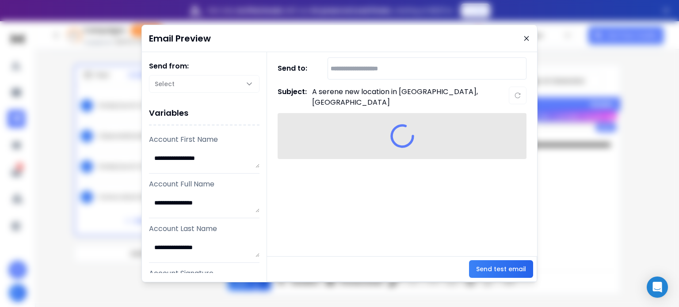
type textarea "**********"
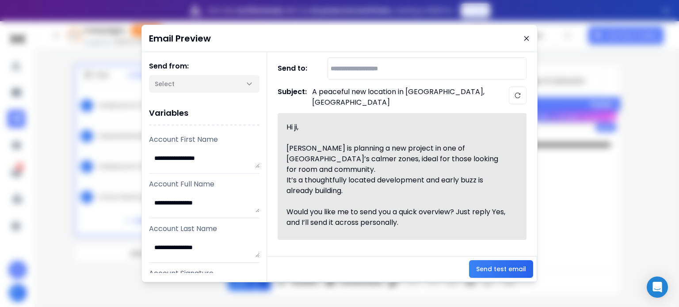
type textarea "******"
type textarea "**********"
type textarea "******"
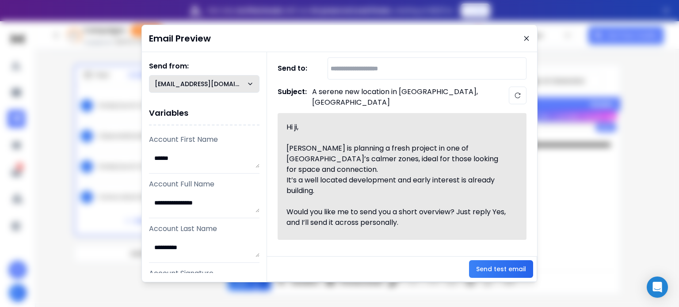
click at [217, 84] on p "[EMAIL_ADDRESS][DOMAIN_NAME]" at bounding box center [201, 84] width 92 height 9
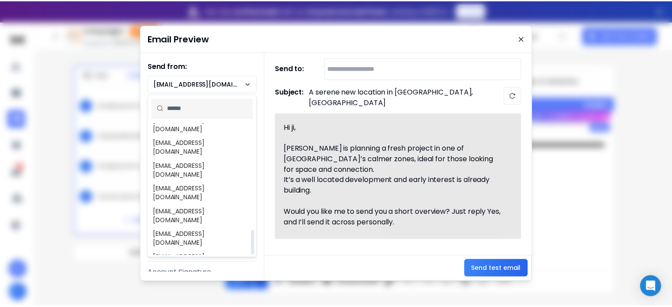
scroll to position [1367, 0]
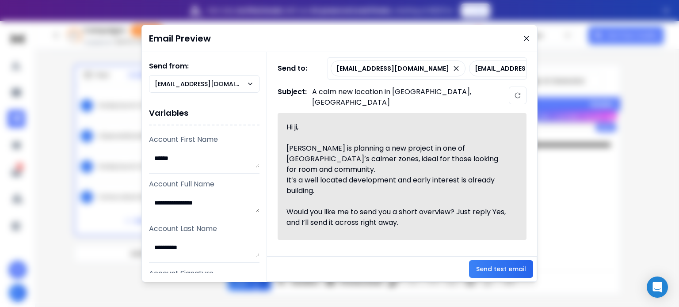
click at [496, 268] on button "Send test email" at bounding box center [501, 269] width 64 height 18
drag, startPoint x: 210, startPoint y: 207, endPoint x: 170, endPoint y: 209, distance: 40.7
click at [136, 203] on div "**********" at bounding box center [339, 153] width 679 height 275
click at [529, 37] on icon at bounding box center [526, 38] width 7 height 7
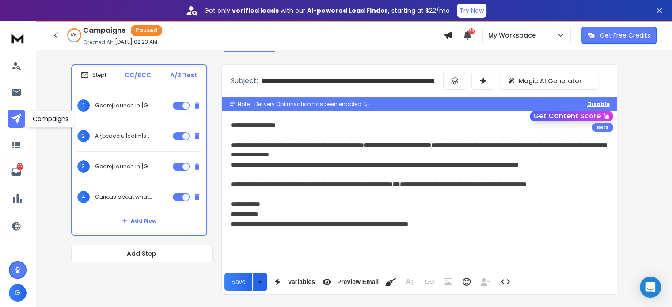
click at [18, 118] on icon at bounding box center [15, 118] width 9 height 9
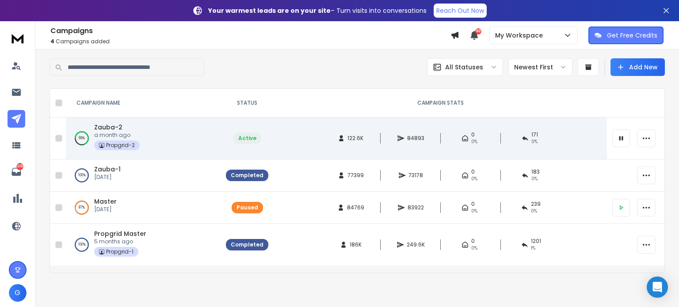
click at [125, 135] on p "a month ago" at bounding box center [117, 135] width 46 height 7
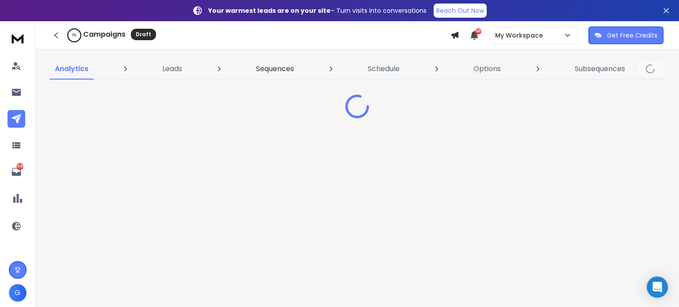
click at [286, 69] on p "Sequences" at bounding box center [275, 69] width 38 height 11
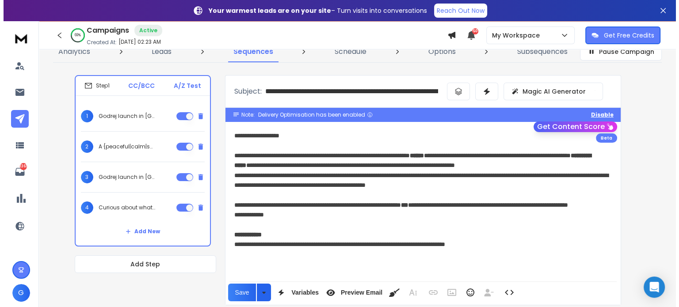
scroll to position [44, 0]
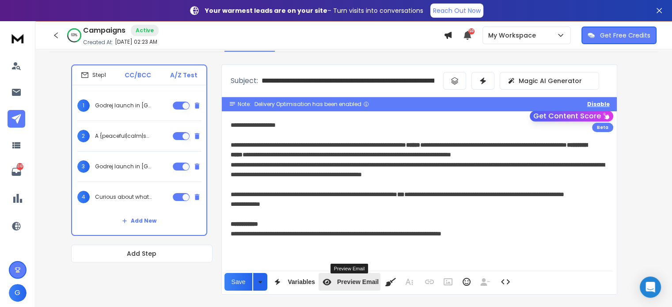
click at [359, 282] on span "Preview Email" at bounding box center [358, 283] width 45 height 8
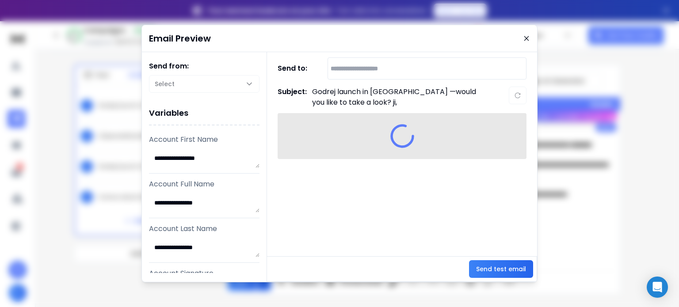
type textarea "**********"
type textarea "*****"
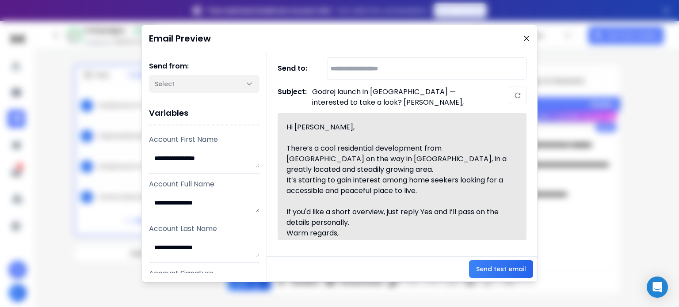
type textarea "******"
type textarea "**********"
type textarea "******"
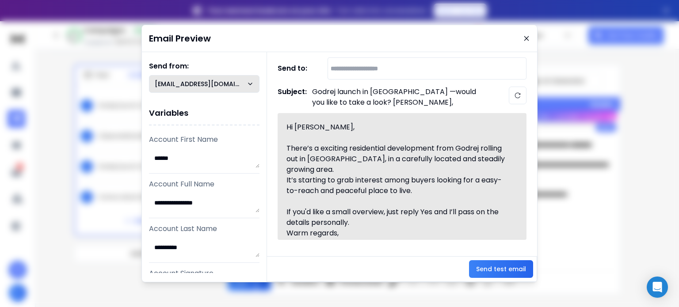
click at [198, 77] on button "[EMAIL_ADDRESS][DOMAIN_NAME]" at bounding box center [204, 84] width 111 height 18
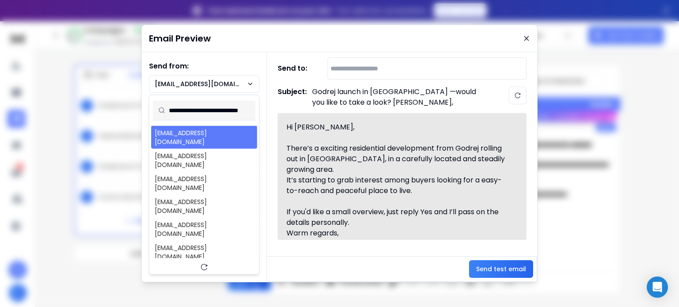
scroll to position [0, 30]
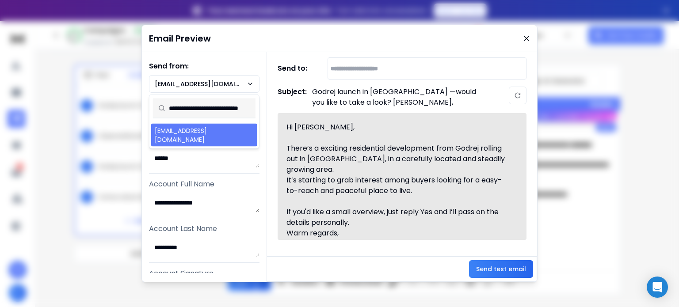
type input "**********"
click at [208, 132] on div "[EMAIL_ADDRESS][DOMAIN_NAME]" at bounding box center [204, 135] width 99 height 18
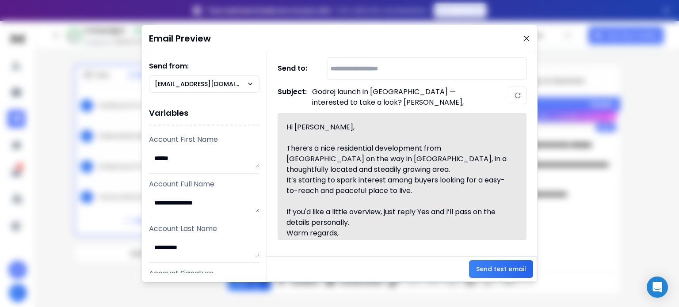
click at [349, 73] on input at bounding box center [427, 69] width 193 height 16
click at [493, 265] on button "Send test email" at bounding box center [501, 269] width 64 height 18
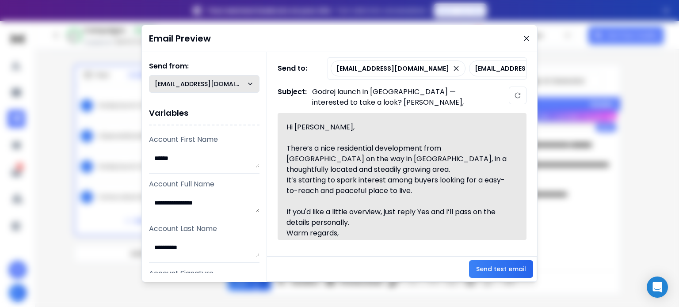
click at [208, 85] on p "[EMAIL_ADDRESS][DOMAIN_NAME]" at bounding box center [201, 84] width 92 height 9
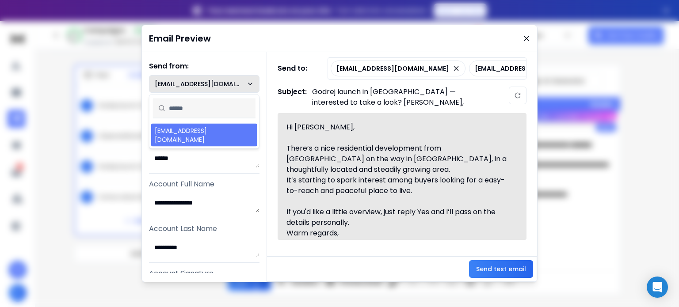
click at [208, 85] on p "[EMAIL_ADDRESS][DOMAIN_NAME]" at bounding box center [201, 84] width 92 height 9
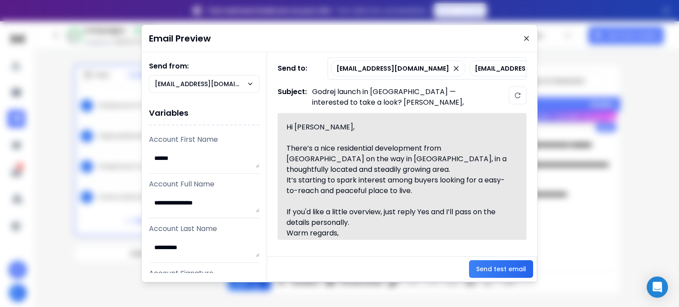
click at [199, 106] on h1 "Variables" at bounding box center [204, 114] width 111 height 24
click at [251, 90] on button "[EMAIL_ADDRESS][DOMAIN_NAME]" at bounding box center [204, 84] width 111 height 18
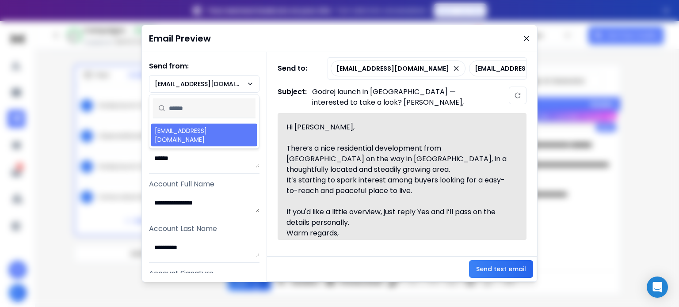
click at [213, 129] on div "[EMAIL_ADDRESS][DOMAIN_NAME]" at bounding box center [204, 135] width 99 height 18
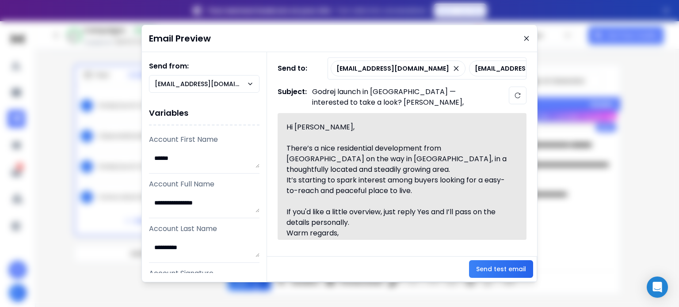
click at [240, 155] on textarea "******" at bounding box center [204, 159] width 111 height 18
click at [528, 38] on icon at bounding box center [526, 38] width 7 height 7
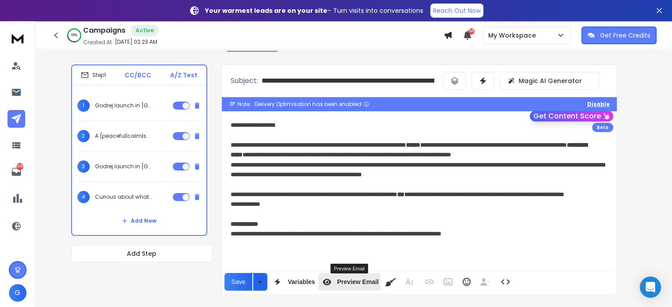
click at [343, 284] on span "Preview Email" at bounding box center [358, 283] width 45 height 8
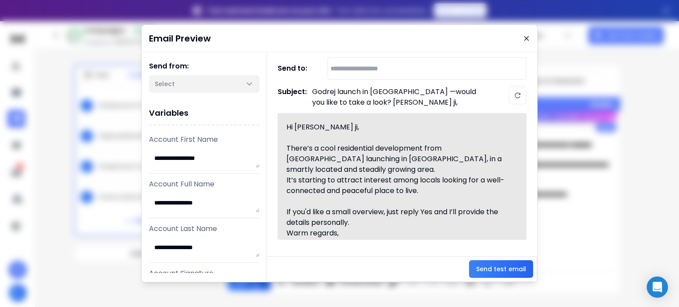
click at [195, 79] on div "Select" at bounding box center [204, 84] width 111 height 18
click at [195, 81] on div "Select" at bounding box center [204, 84] width 99 height 9
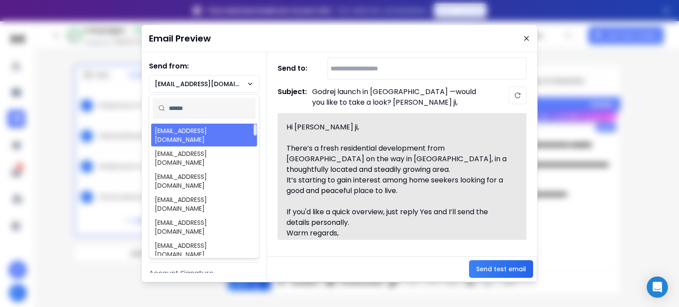
click at [237, 132] on div "[EMAIL_ADDRESS][DOMAIN_NAME]" at bounding box center [204, 135] width 106 height 23
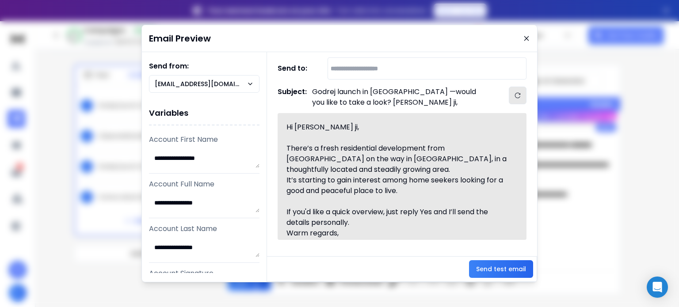
click at [522, 99] on button at bounding box center [518, 96] width 18 height 18
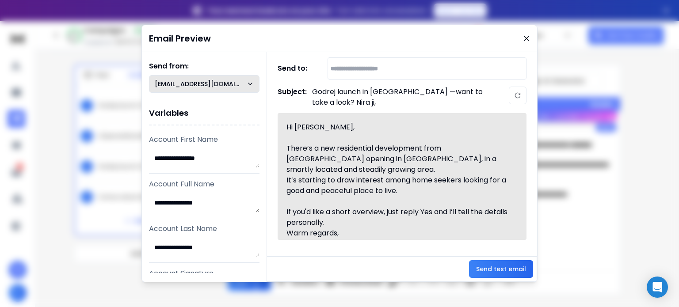
click at [238, 86] on div "[EMAIL_ADDRESS][DOMAIN_NAME]" at bounding box center [204, 84] width 99 height 9
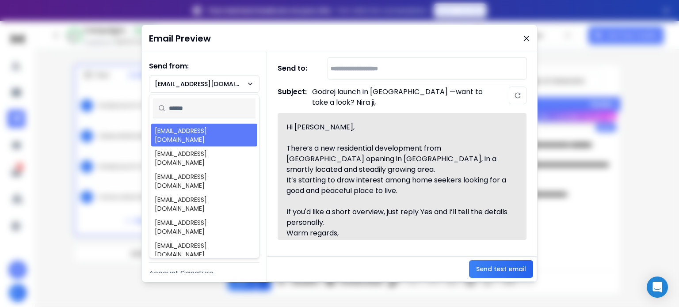
click at [212, 106] on input "text" at bounding box center [209, 108] width 81 height 19
paste input "**********"
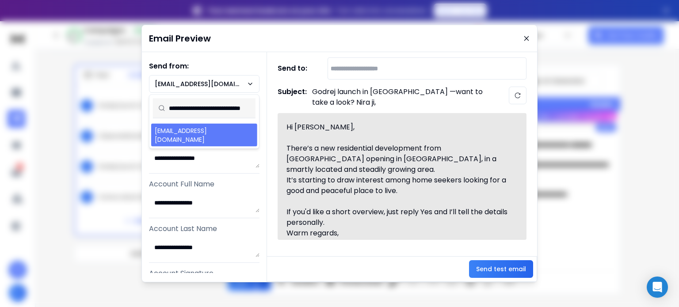
scroll to position [0, 34]
type input "**********"
click at [253, 130] on div "[EMAIL_ADDRESS][DOMAIN_NAME]" at bounding box center [204, 135] width 99 height 18
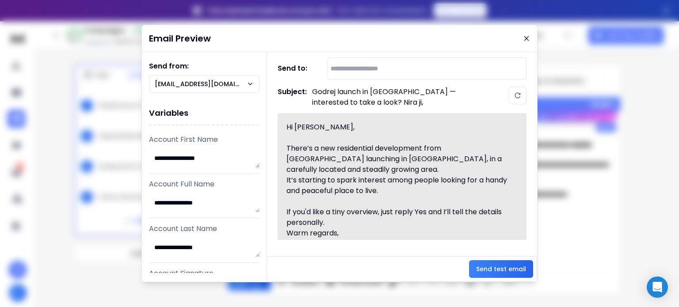
click at [347, 72] on input at bounding box center [427, 69] width 193 height 16
click at [507, 268] on button "Send test email" at bounding box center [501, 269] width 64 height 18
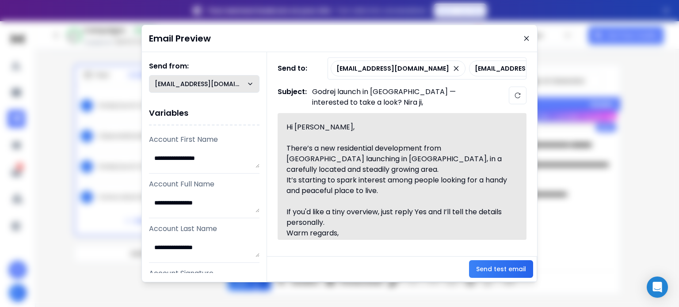
click at [205, 84] on p "[EMAIL_ADDRESS][DOMAIN_NAME]" at bounding box center [201, 84] width 92 height 9
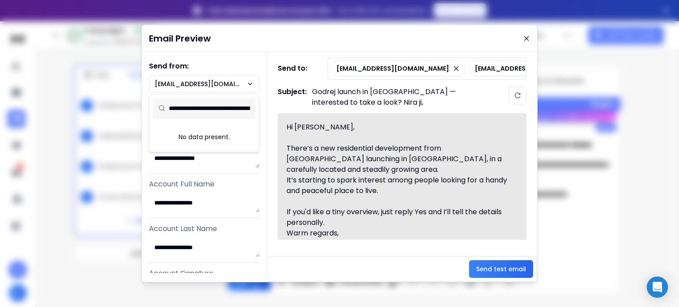
scroll to position [0, 107]
type input "**********"
click at [513, 104] on button at bounding box center [518, 96] width 18 height 18
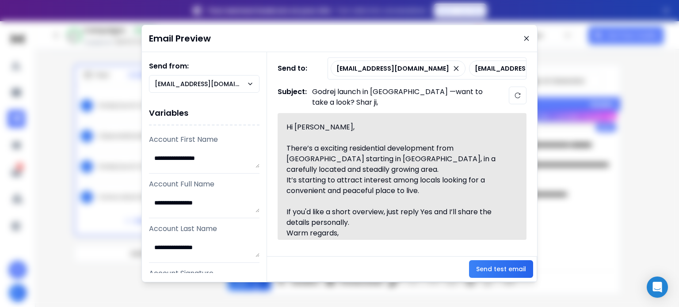
click at [488, 267] on button "Send test email" at bounding box center [501, 269] width 64 height 18
click at [222, 75] on button "[EMAIL_ADDRESS][DOMAIN_NAME]" at bounding box center [204, 84] width 111 height 18
drag, startPoint x: 214, startPoint y: 112, endPoint x: 108, endPoint y: 98, distance: 107.4
click at [92, 101] on body "**********" at bounding box center [339, 109] width 679 height 307
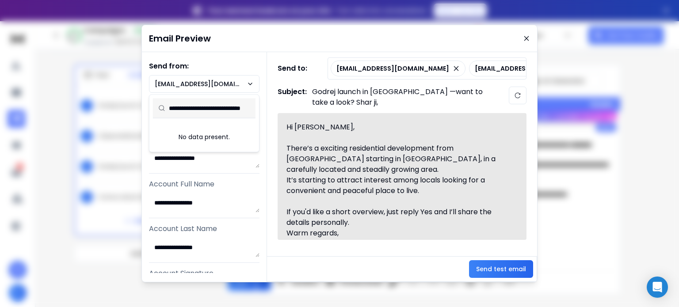
drag, startPoint x: 199, startPoint y: 110, endPoint x: 269, endPoint y: 98, distance: 70.9
click at [269, 98] on body "**********" at bounding box center [339, 109] width 679 height 307
click at [246, 104] on input "**********" at bounding box center [209, 108] width 81 height 19
drag, startPoint x: 246, startPoint y: 110, endPoint x: 137, endPoint y: 112, distance: 108.3
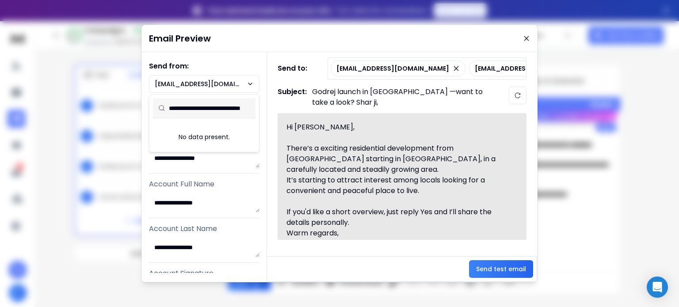
click at [137, 112] on body "**********" at bounding box center [339, 109] width 679 height 307
click at [170, 106] on input "**********" at bounding box center [209, 108] width 81 height 19
type input "**********"
click at [278, 191] on div "Send to: ajaygoel999@gmail.com test@chromecompete.com test@ajaygoel.org me@drop…" at bounding box center [402, 146] width 270 height 188
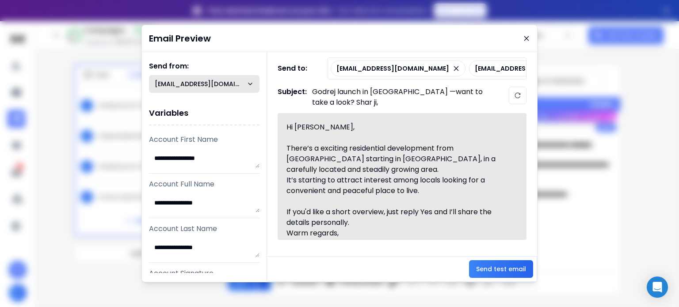
click at [196, 90] on button "[EMAIL_ADDRESS][DOMAIN_NAME]" at bounding box center [204, 84] width 111 height 18
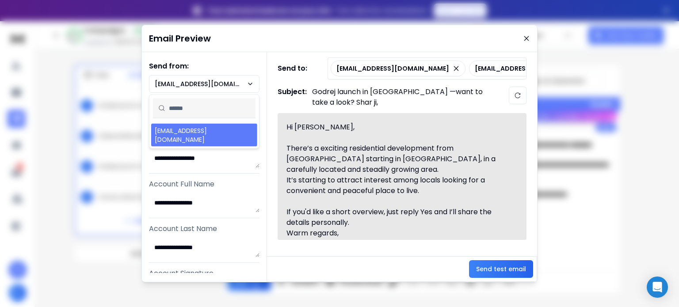
click at [185, 109] on input "text" at bounding box center [209, 108] width 81 height 19
type input "**********"
click at [198, 130] on div "[EMAIL_ADDRESS][DOMAIN_NAME]" at bounding box center [204, 135] width 99 height 18
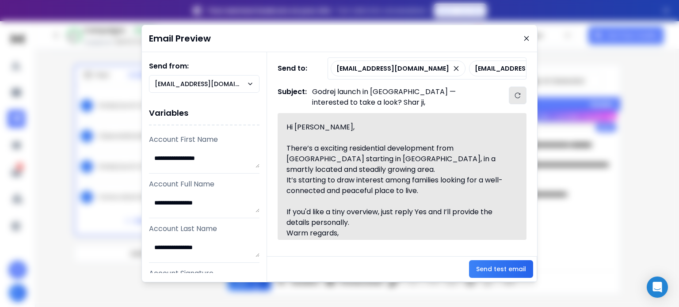
click at [513, 98] on button at bounding box center [518, 96] width 18 height 18
click at [522, 98] on button at bounding box center [518, 96] width 18 height 18
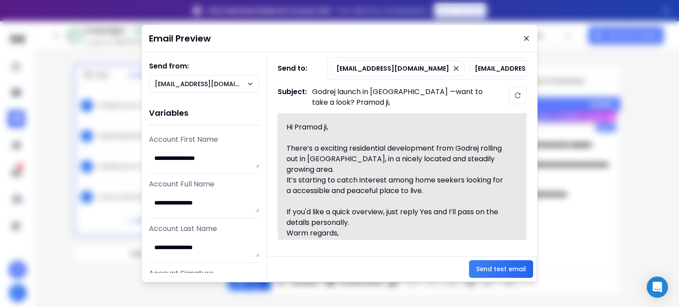
click at [502, 271] on button "Send test email" at bounding box center [501, 269] width 64 height 18
click at [221, 80] on p "[EMAIL_ADDRESS][DOMAIN_NAME]" at bounding box center [201, 84] width 92 height 9
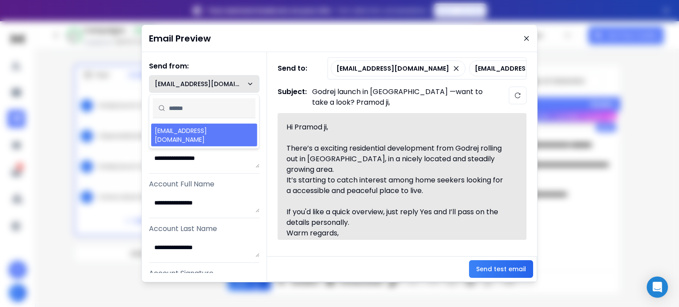
click at [221, 80] on p "[EMAIL_ADDRESS][DOMAIN_NAME]" at bounding box center [201, 84] width 92 height 9
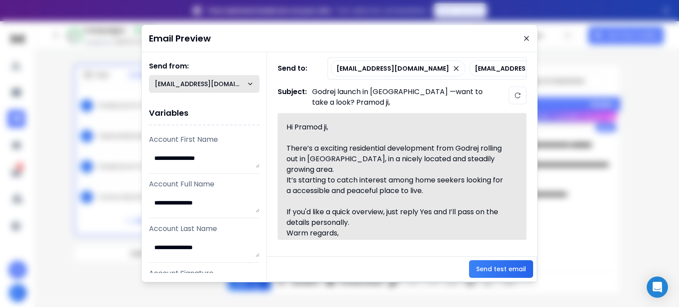
click at [238, 77] on button "[EMAIL_ADDRESS][DOMAIN_NAME]" at bounding box center [204, 84] width 111 height 18
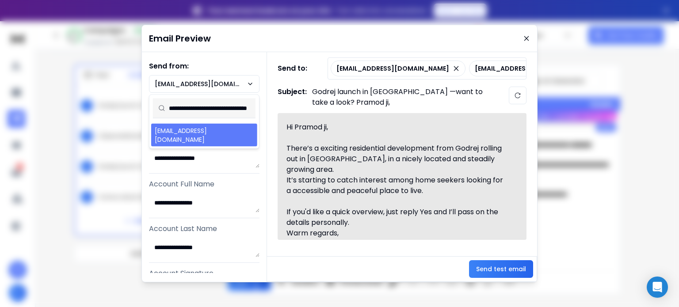
scroll to position [0, 39]
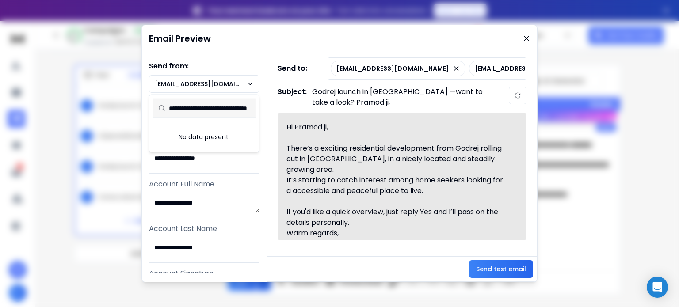
click at [227, 103] on input "**********" at bounding box center [209, 108] width 81 height 19
drag, startPoint x: 212, startPoint y: 110, endPoint x: 81, endPoint y: 104, distance: 130.6
click at [81, 104] on body "**********" at bounding box center [339, 109] width 679 height 307
click at [182, 109] on input "**********" at bounding box center [209, 108] width 81 height 19
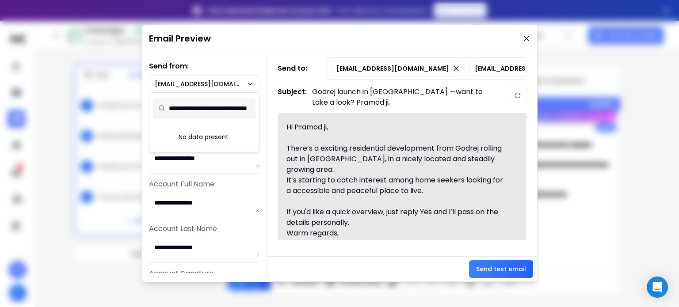
type input "**********"
click at [162, 109] on icon at bounding box center [161, 108] width 7 height 7
click at [168, 109] on div "**********" at bounding box center [204, 109] width 103 height 20
click at [170, 109] on input "**********" at bounding box center [209, 108] width 81 height 19
click at [227, 146] on div "No data present." at bounding box center [204, 137] width 110 height 30
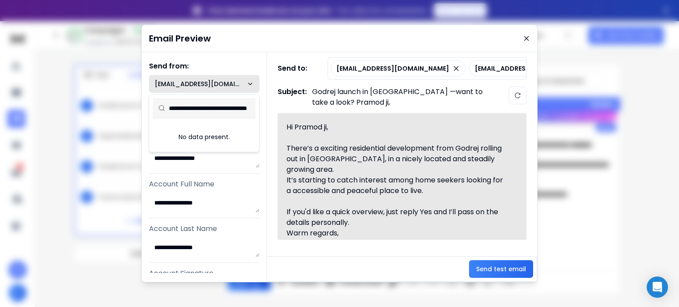
click at [236, 87] on p "[EMAIL_ADDRESS][DOMAIN_NAME]" at bounding box center [201, 84] width 92 height 9
click at [224, 81] on p "[EMAIL_ADDRESS][DOMAIN_NAME]" at bounding box center [201, 84] width 92 height 9
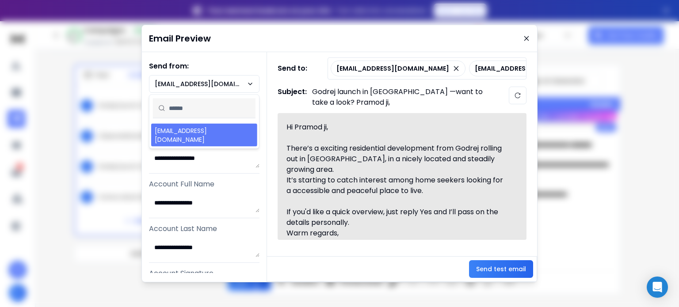
click at [202, 109] on input "text" at bounding box center [209, 108] width 81 height 19
click at [205, 134] on div "[EMAIL_ADDRESS][DOMAIN_NAME]" at bounding box center [204, 135] width 99 height 18
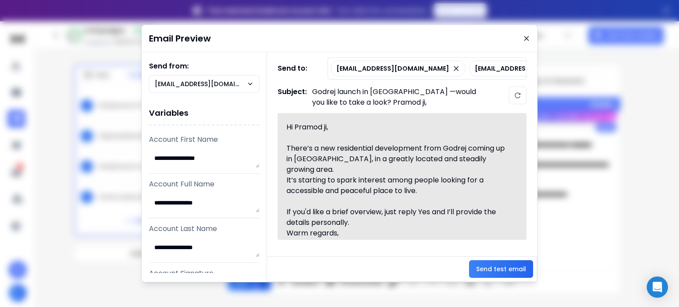
click at [520, 271] on button "Send test email" at bounding box center [501, 269] width 64 height 18
click at [233, 87] on p "[EMAIL_ADDRESS][DOMAIN_NAME]" at bounding box center [201, 84] width 92 height 9
type input "**********"
click at [204, 134] on div "No data present." at bounding box center [204, 137] width 110 height 30
click at [255, 184] on p "Account Full Name" at bounding box center [204, 184] width 111 height 11
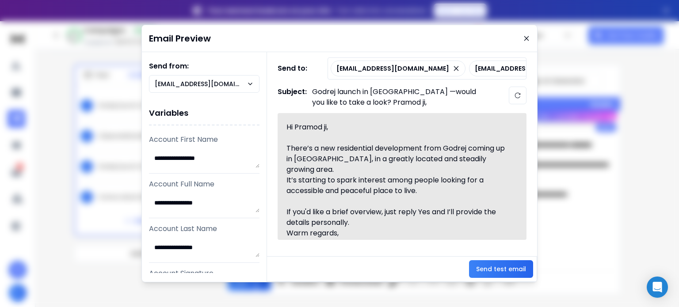
click at [238, 116] on h1 "Variables" at bounding box center [204, 114] width 111 height 24
click at [252, 85] on icon "button" at bounding box center [250, 84] width 7 height 9
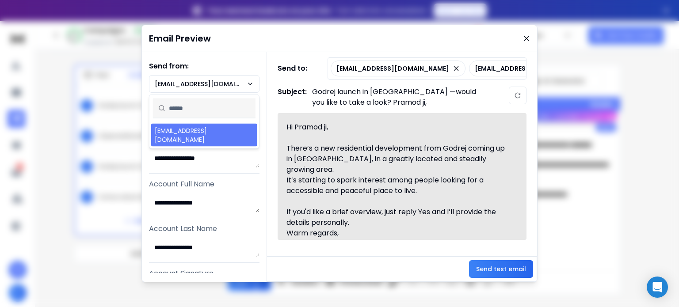
click at [213, 134] on div "[EMAIL_ADDRESS][DOMAIN_NAME]" at bounding box center [204, 135] width 99 height 18
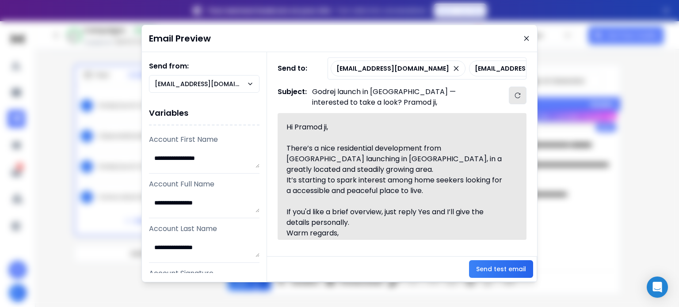
click at [515, 93] on button at bounding box center [518, 96] width 18 height 18
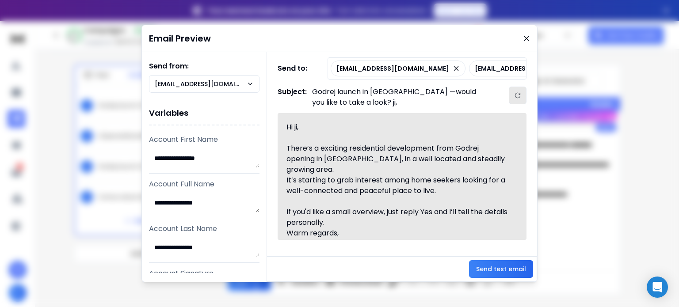
click at [513, 99] on button at bounding box center [518, 96] width 18 height 18
click at [511, 101] on button at bounding box center [518, 96] width 18 height 18
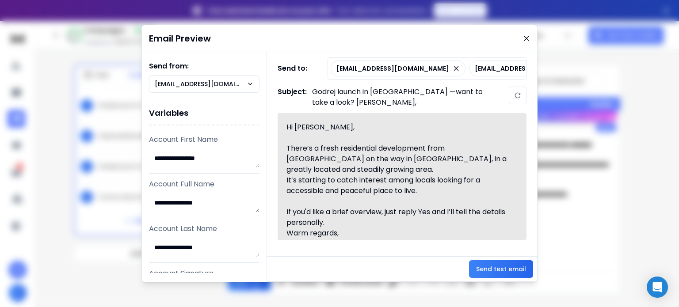
click at [501, 265] on button "Send test email" at bounding box center [501, 269] width 64 height 18
click at [527, 38] on icon at bounding box center [526, 38] width 5 height 5
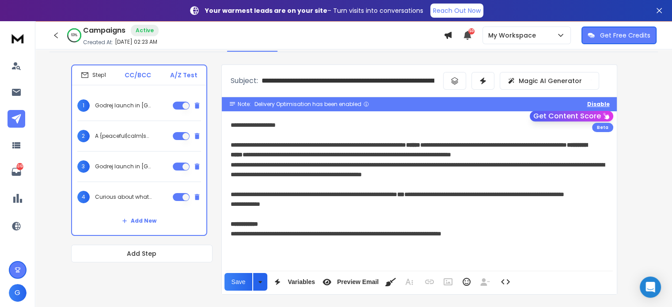
click at [227, 248] on div "**********" at bounding box center [419, 190] width 395 height 158
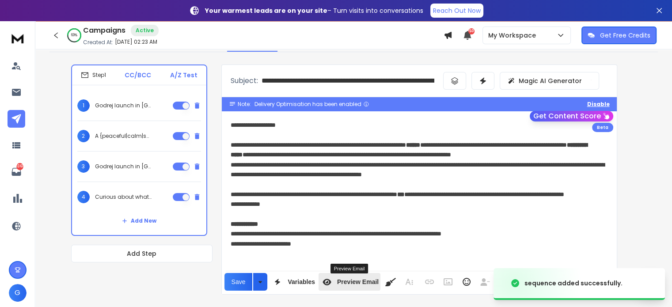
click at [362, 277] on div "Preview Email" at bounding box center [350, 282] width 62 height 15
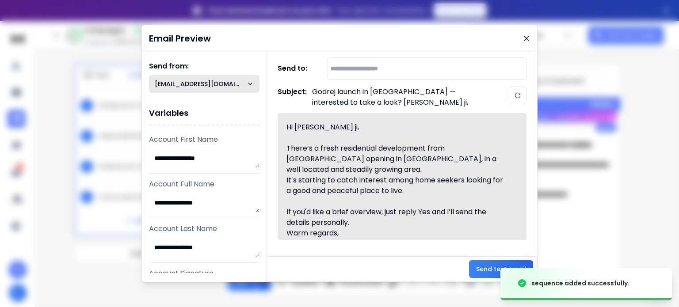
click at [202, 83] on p "[EMAIL_ADDRESS][DOMAIN_NAME]" at bounding box center [201, 84] width 92 height 9
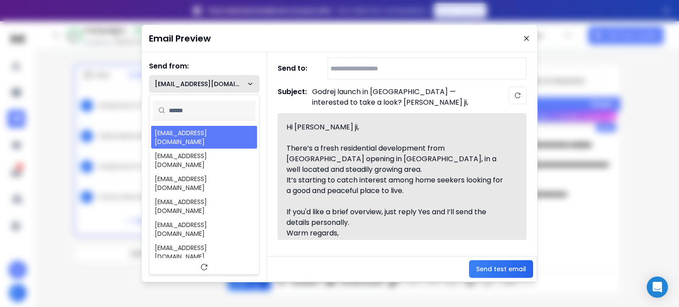
click at [202, 83] on p "[EMAIL_ADDRESS][DOMAIN_NAME]" at bounding box center [201, 84] width 92 height 9
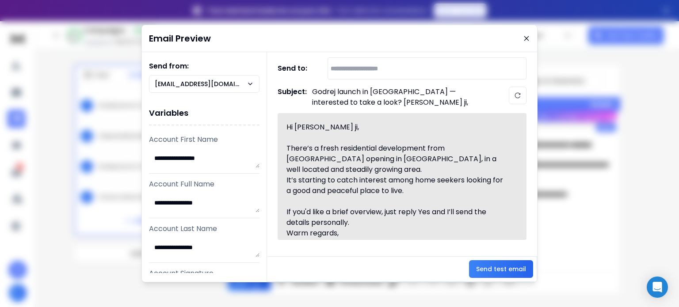
click at [359, 71] on input at bounding box center [427, 69] width 193 height 16
click at [484, 267] on button "Send test email" at bounding box center [501, 269] width 64 height 18
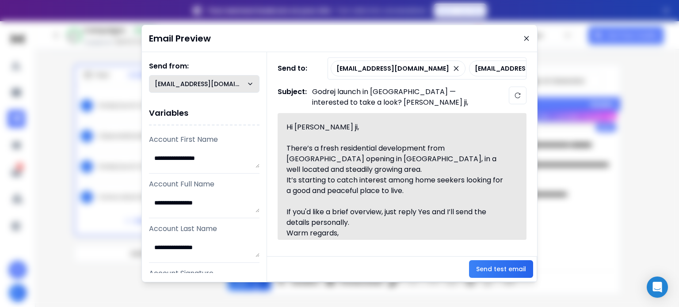
click at [204, 83] on p "[EMAIL_ADDRESS][DOMAIN_NAME]" at bounding box center [201, 84] width 92 height 9
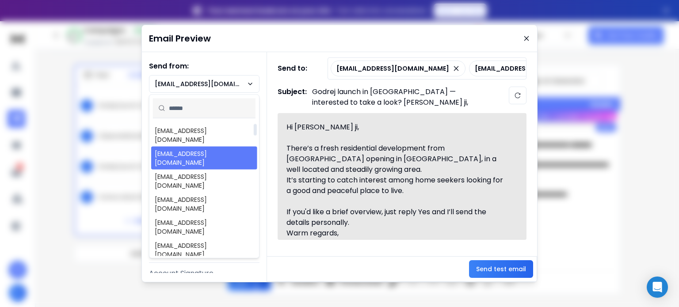
click at [216, 149] on div "[EMAIL_ADDRESS][DOMAIN_NAME]" at bounding box center [204, 158] width 99 height 18
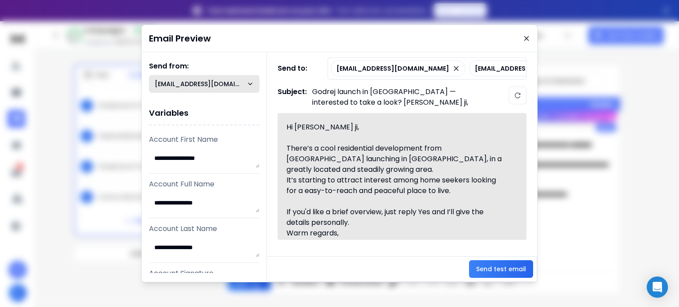
click at [218, 86] on p "[EMAIL_ADDRESS][DOMAIN_NAME]" at bounding box center [201, 84] width 92 height 9
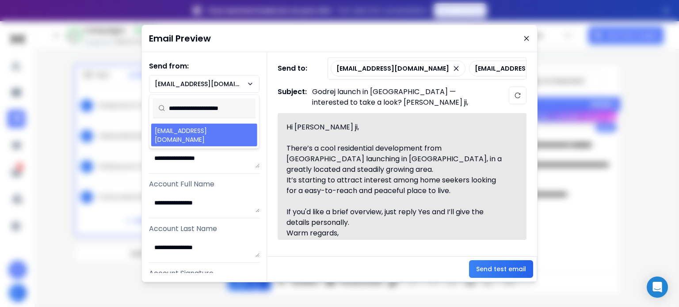
type input "**********"
click at [202, 132] on div "[EMAIL_ADDRESS][DOMAIN_NAME]" at bounding box center [204, 135] width 99 height 18
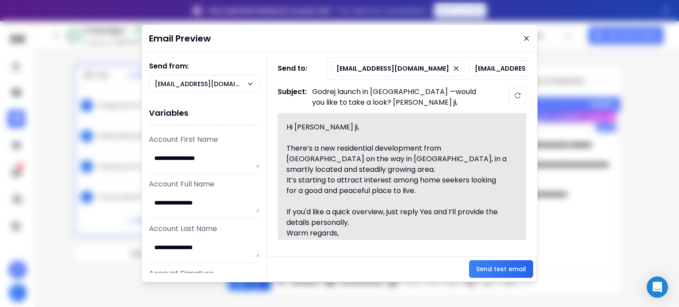
click at [492, 267] on button "Send test email" at bounding box center [501, 269] width 64 height 18
click at [433, 69] on div "llewellynlycan@gmail.com" at bounding box center [398, 69] width 135 height 16
click at [453, 69] on icon at bounding box center [456, 68] width 7 height 7
click at [431, 69] on p "jordanaschubert82@gmail.com" at bounding box center [392, 68] width 113 height 9
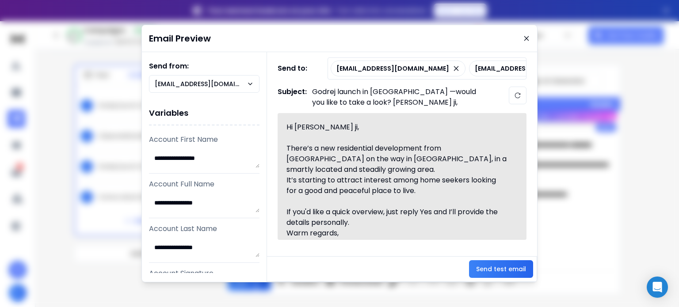
click at [453, 67] on icon at bounding box center [456, 68] width 7 height 7
click at [446, 67] on div "nguyenthao24061995@gmail.com" at bounding box center [398, 69] width 135 height 16
click at [454, 69] on icon at bounding box center [456, 68] width 5 height 5
click at [453, 71] on icon at bounding box center [456, 68] width 7 height 7
click at [506, 71] on icon at bounding box center [509, 68] width 7 height 7
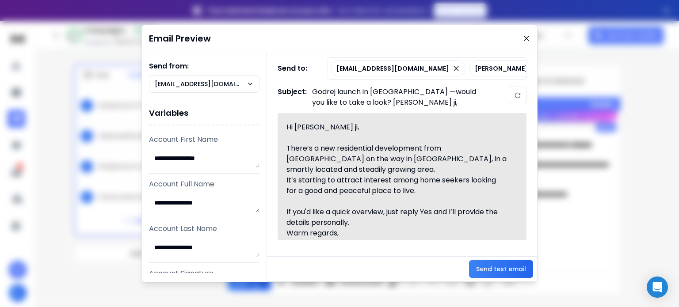
click at [458, 70] on icon at bounding box center [456, 68] width 7 height 7
click at [507, 70] on icon at bounding box center [509, 68] width 5 height 5
click at [441, 70] on div "erik.case1982@zohomail.com" at bounding box center [425, 69] width 188 height 16
click at [506, 70] on icon at bounding box center [509, 68] width 7 height 7
click at [559, 70] on icon at bounding box center [562, 68] width 7 height 7
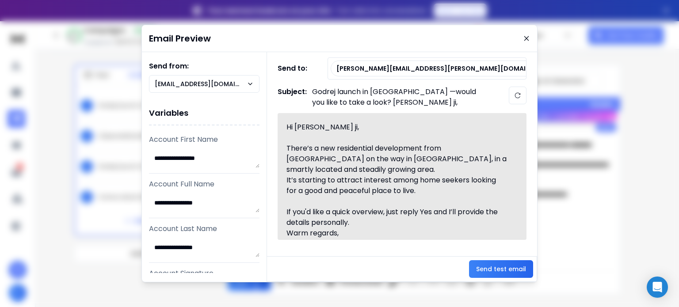
click at [526, 39] on icon at bounding box center [526, 38] width 5 height 5
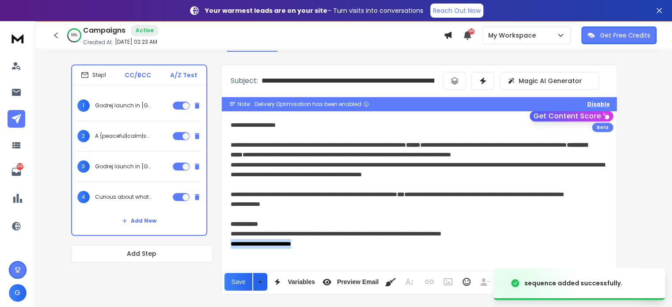
drag, startPoint x: 320, startPoint y: 244, endPoint x: 221, endPoint y: 244, distance: 99.0
click at [222, 244] on div "**********" at bounding box center [419, 190] width 395 height 158
click at [370, 282] on span "Preview Email" at bounding box center [358, 283] width 45 height 8
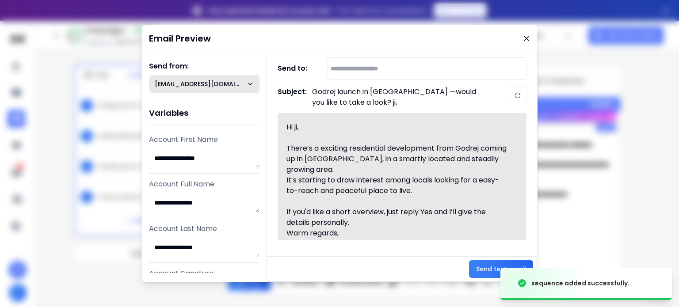
click at [195, 81] on p "[EMAIL_ADDRESS][DOMAIN_NAME]" at bounding box center [201, 84] width 92 height 9
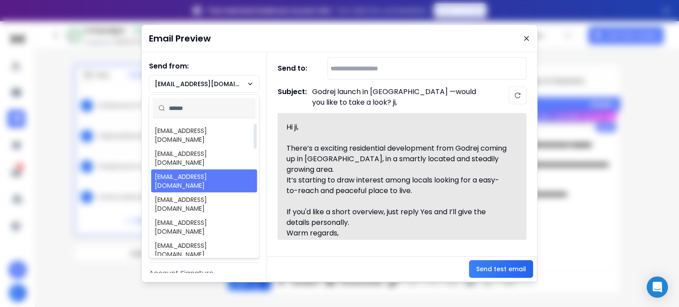
click at [221, 172] on div "[EMAIL_ADDRESS][DOMAIN_NAME]" at bounding box center [204, 181] width 99 height 18
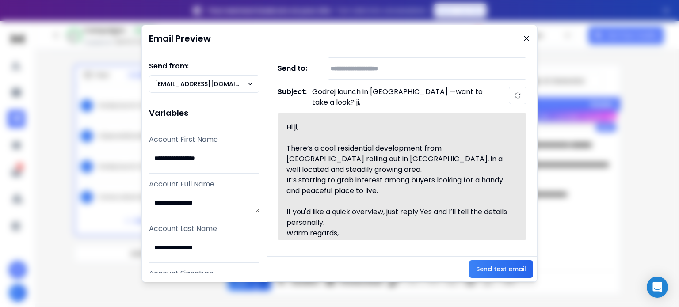
click at [334, 68] on input at bounding box center [427, 69] width 193 height 16
click at [515, 271] on button "Send test email" at bounding box center [501, 269] width 64 height 18
click at [529, 37] on icon at bounding box center [526, 38] width 7 height 7
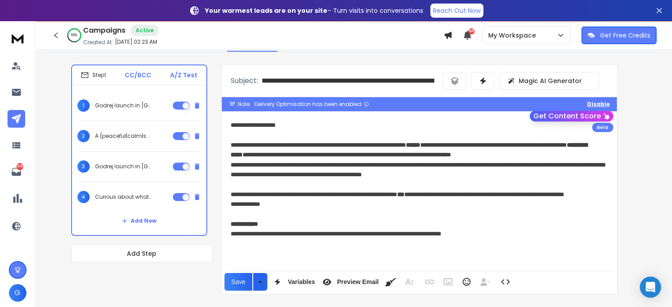
click at [279, 259] on div "**********" at bounding box center [419, 190] width 395 height 158
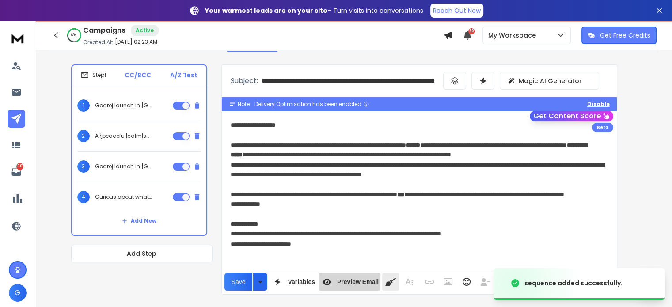
click at [366, 286] on div "Preview Email" at bounding box center [350, 282] width 62 height 15
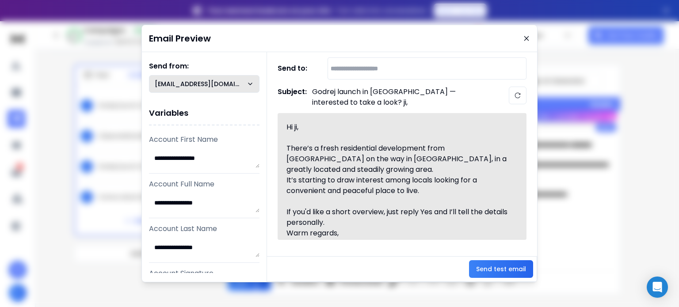
click at [215, 88] on button "[EMAIL_ADDRESS][DOMAIN_NAME]" at bounding box center [204, 84] width 111 height 18
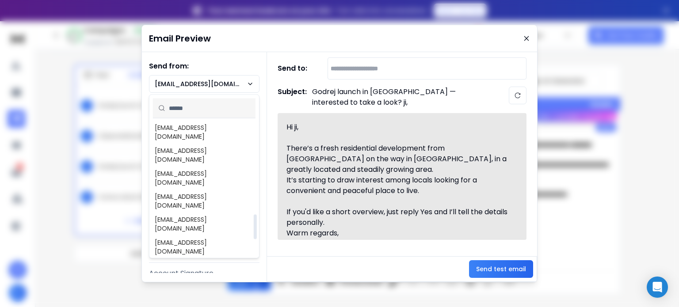
scroll to position [486, 0]
paste input "**********"
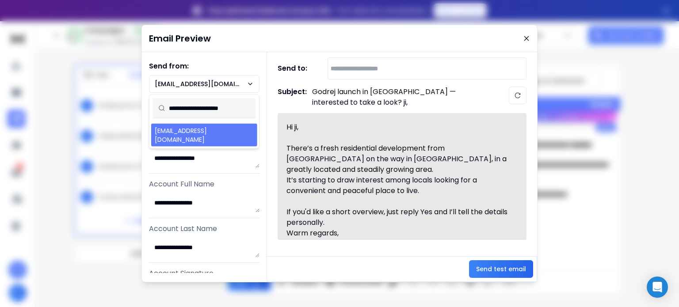
type input "**********"
click at [221, 127] on div "[EMAIL_ADDRESS][DOMAIN_NAME]" at bounding box center [204, 135] width 99 height 18
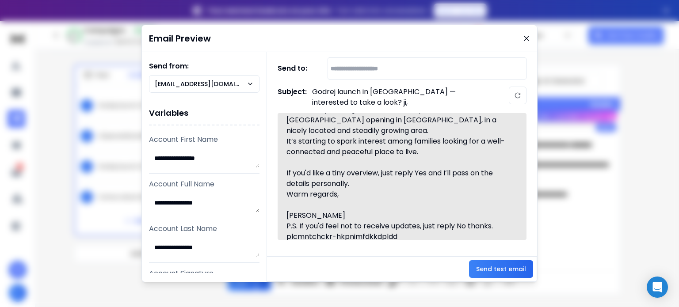
scroll to position [41, 0]
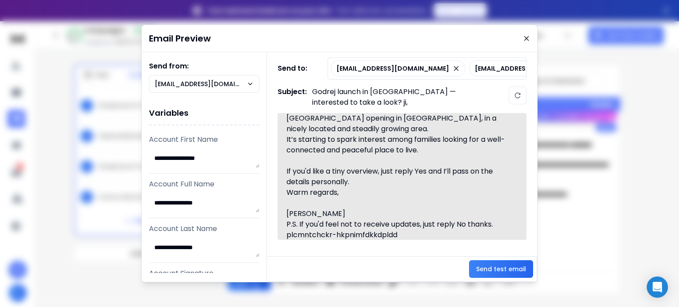
click at [495, 270] on button "Send test email" at bounding box center [501, 269] width 64 height 18
